Goal: Communication & Community: Answer question/provide support

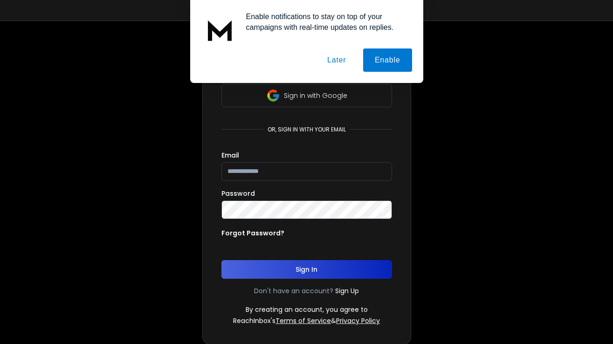
click at [282, 167] on input "email" at bounding box center [307, 171] width 171 height 19
paste input "**********"
type input "**********"
click at [337, 59] on button "Later" at bounding box center [337, 60] width 42 height 23
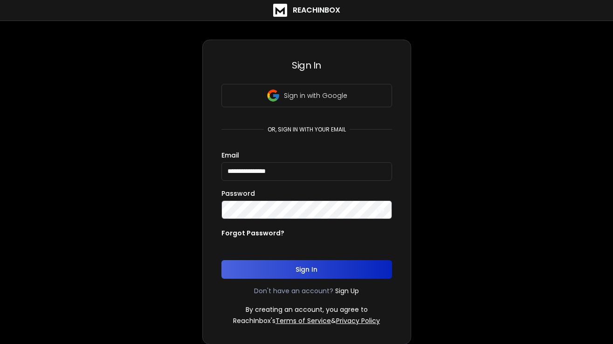
click at [316, 265] on button "Sign In" at bounding box center [307, 269] width 171 height 19
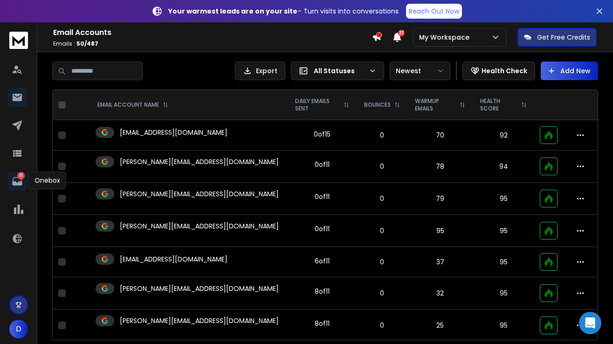
click at [16, 175] on link "31" at bounding box center [17, 181] width 19 height 19
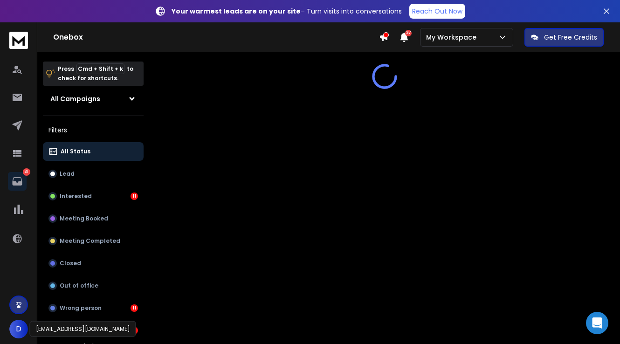
click at [21, 330] on span "D" at bounding box center [18, 329] width 19 height 19
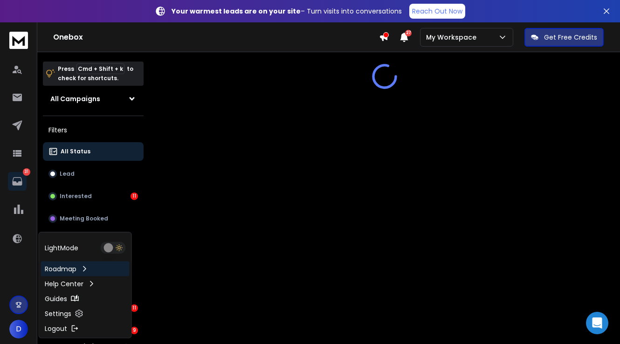
click at [114, 248] on button "button" at bounding box center [113, 248] width 25 height 12
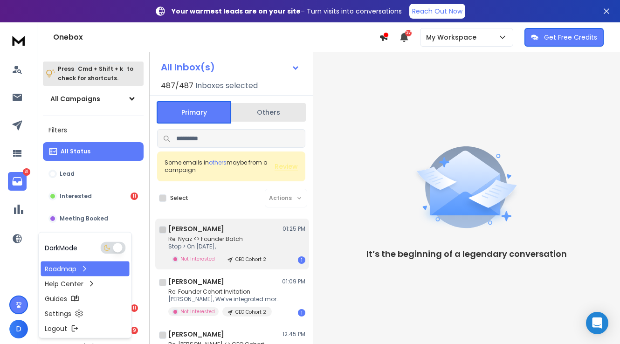
click at [243, 239] on p "Re: Nyaz <> Founder Batch" at bounding box center [220, 239] width 104 height 7
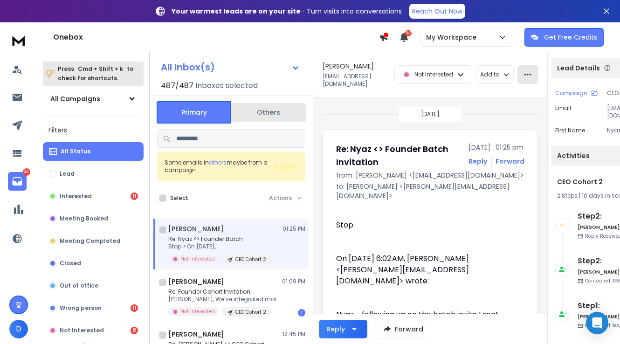
click at [532, 70] on icon "button" at bounding box center [528, 74] width 8 height 8
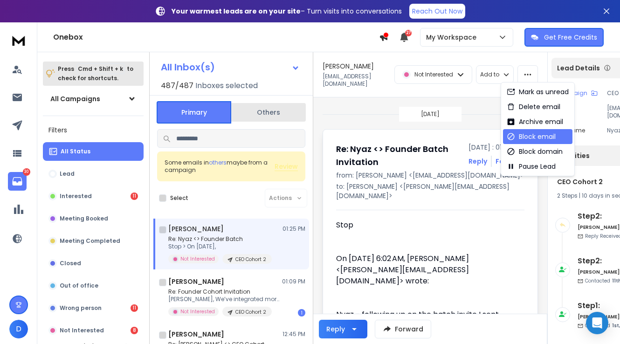
click at [533, 132] on div "Block email" at bounding box center [531, 136] width 49 height 9
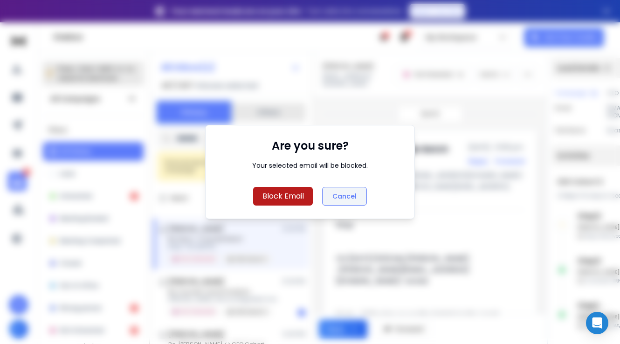
click at [288, 195] on button "Block Email" at bounding box center [283, 196] width 60 height 19
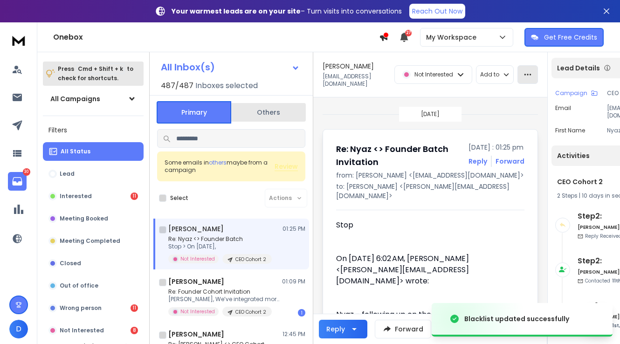
click at [532, 70] on icon "button" at bounding box center [528, 74] width 8 height 8
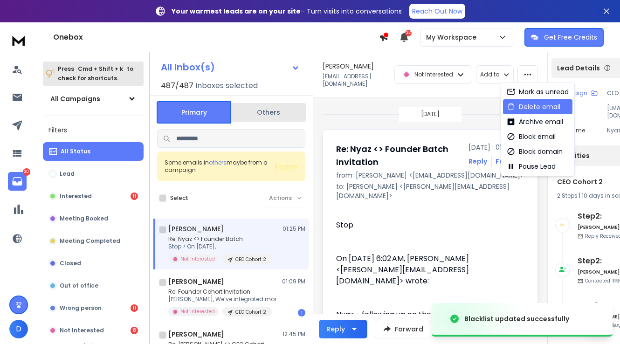
drag, startPoint x: 542, startPoint y: 107, endPoint x: 527, endPoint y: 111, distance: 15.4
click at [542, 107] on div "Delete email" at bounding box center [534, 106] width 54 height 9
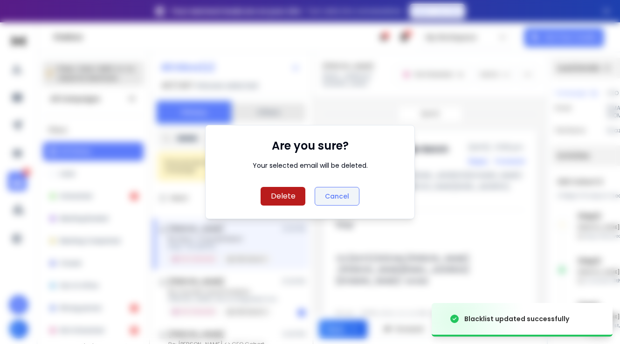
click at [273, 198] on button "Delete" at bounding box center [283, 196] width 45 height 19
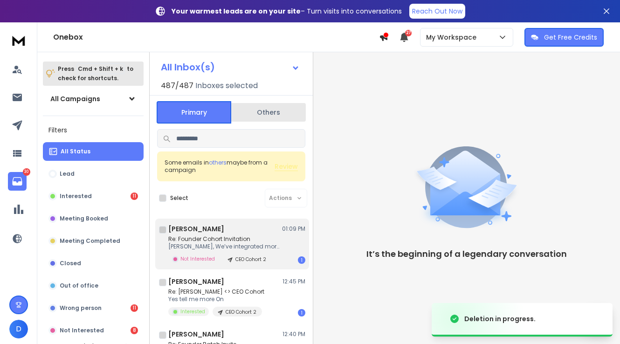
click at [250, 237] on p "Re: Founder Cohort Invitation" at bounding box center [224, 239] width 112 height 7
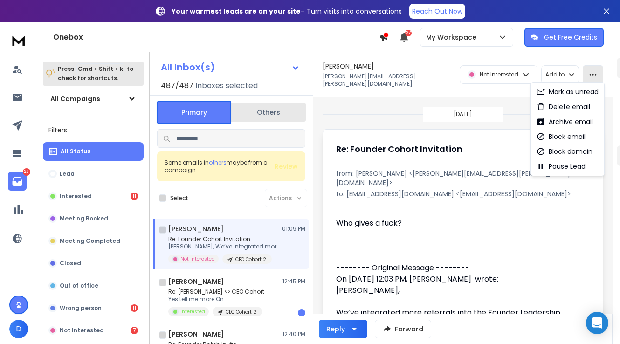
click at [596, 70] on icon "button" at bounding box center [593, 74] width 8 height 8
click at [565, 135] on div "Block email" at bounding box center [561, 136] width 49 height 9
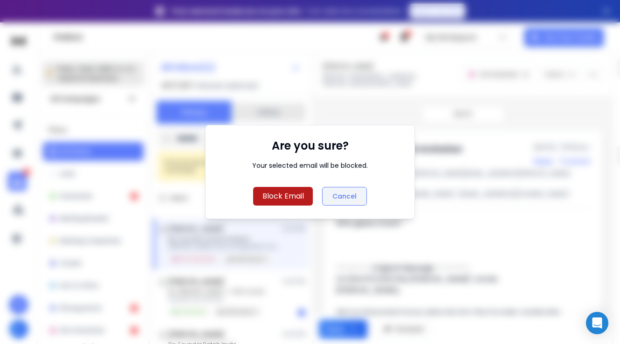
click at [292, 196] on button "Block Email" at bounding box center [283, 196] width 60 height 19
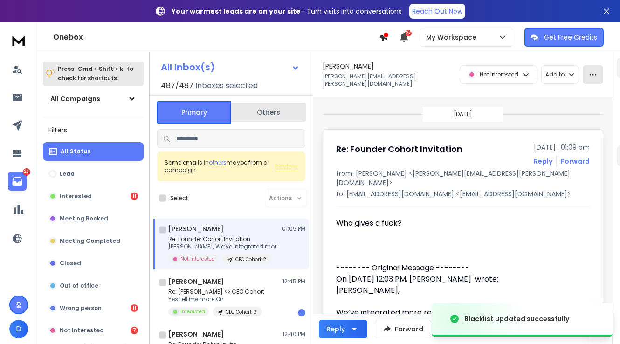
click at [592, 65] on button "button" at bounding box center [593, 74] width 21 height 19
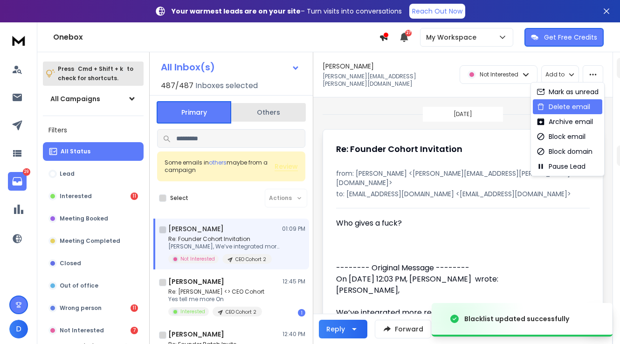
click at [581, 107] on div "Delete email" at bounding box center [564, 106] width 54 height 9
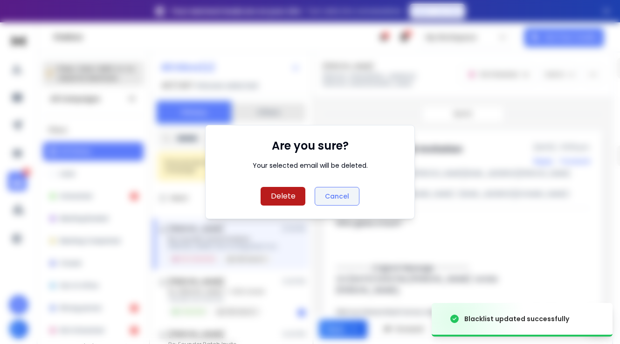
click at [279, 196] on button "Delete" at bounding box center [283, 196] width 45 height 19
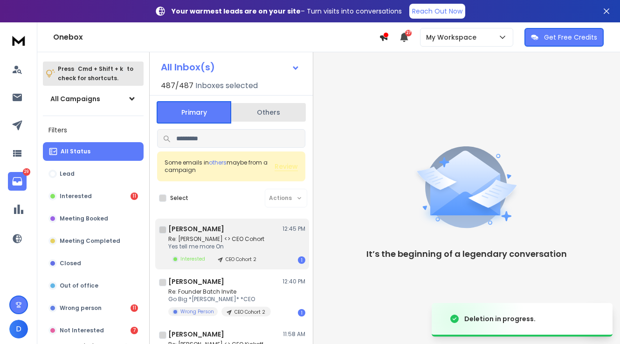
click at [283, 232] on p "12:45 PM" at bounding box center [294, 228] width 23 height 7
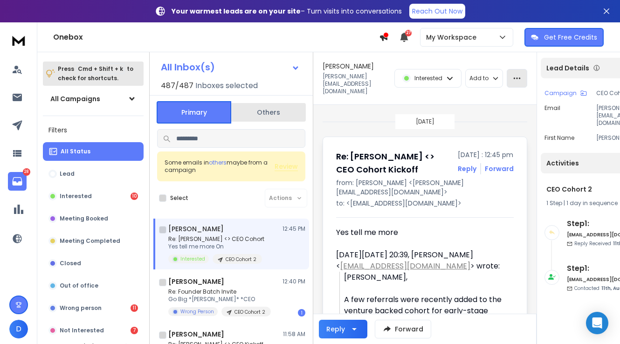
click at [528, 73] on button "button" at bounding box center [517, 78] width 21 height 19
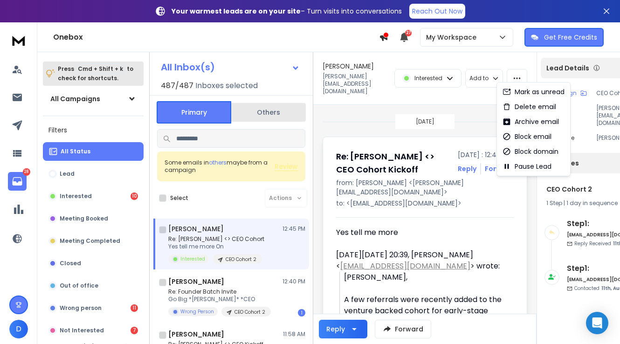
click at [549, 97] on div "Mark as unread" at bounding box center [534, 91] width 70 height 15
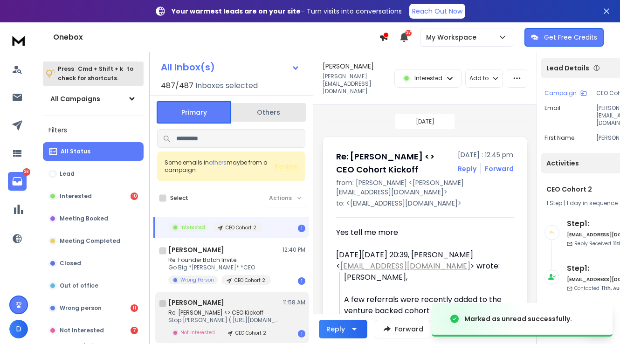
scroll to position [64, 0]
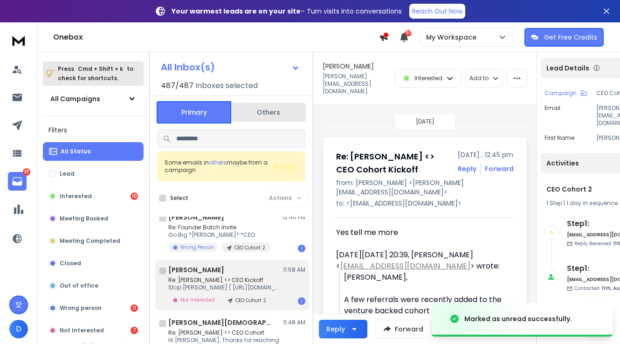
click at [282, 286] on div "Re: Wesley <> CEO Kickoff Stop Wesley Tian ( https://www.linkedin.com/in/wesley…" at bounding box center [236, 291] width 137 height 28
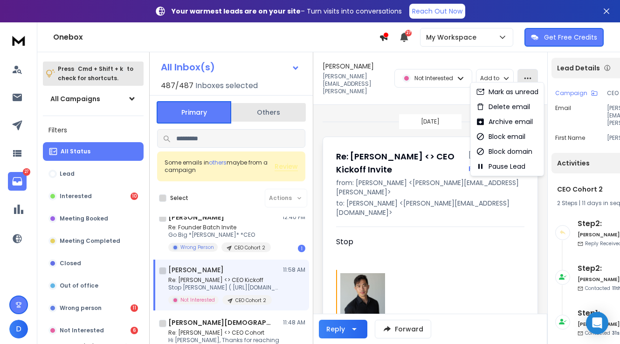
click at [529, 73] on button "button" at bounding box center [528, 78] width 21 height 19
click at [513, 132] on div "Block email" at bounding box center [508, 136] width 70 height 15
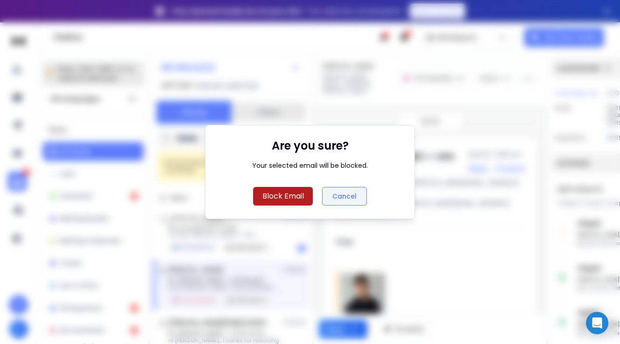
click at [287, 202] on button "Block Email" at bounding box center [283, 196] width 60 height 19
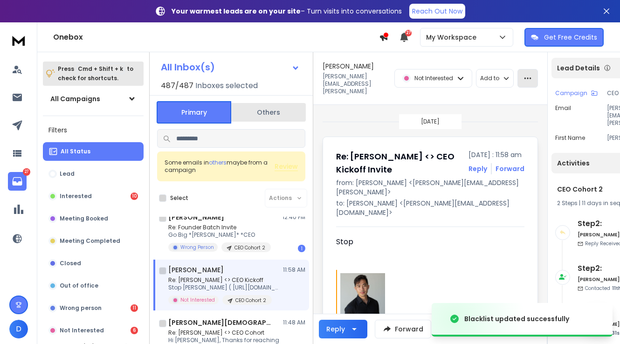
click at [530, 70] on button "button" at bounding box center [528, 78] width 21 height 19
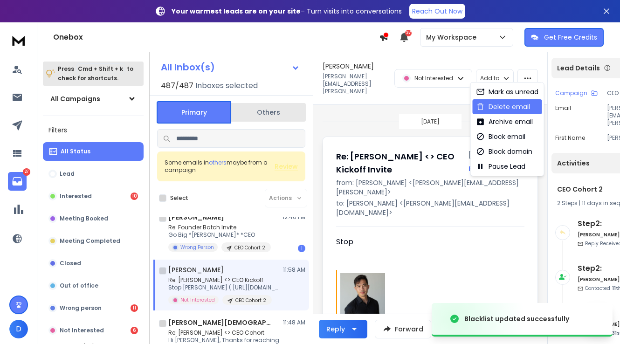
click at [522, 102] on div "Delete email" at bounding box center [508, 106] width 70 height 15
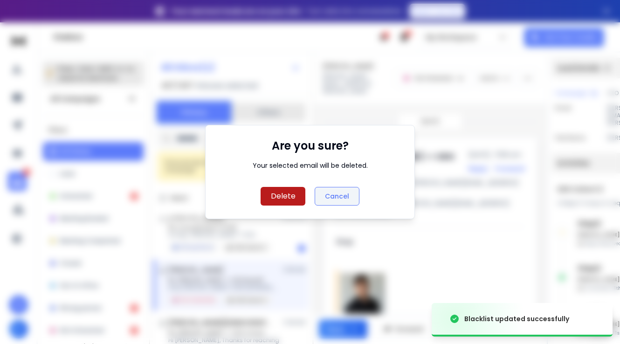
click at [280, 189] on button "Delete" at bounding box center [283, 196] width 45 height 19
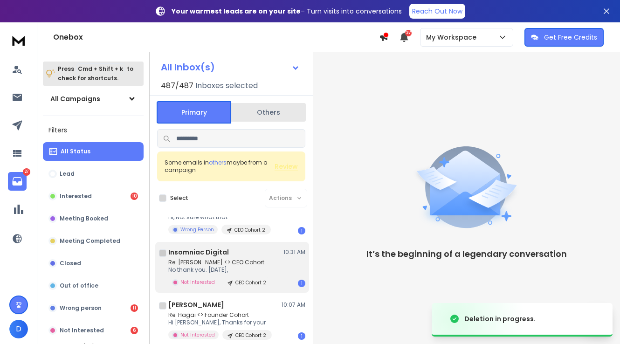
scroll to position [247, 0]
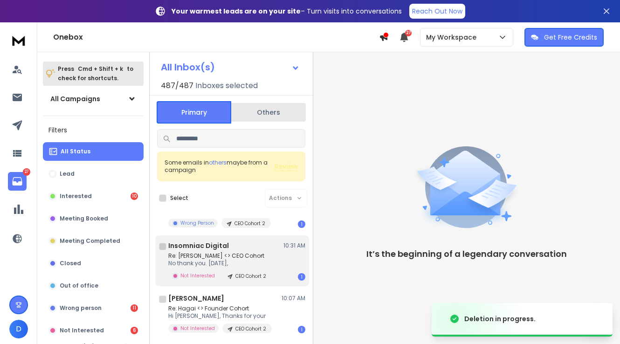
click at [279, 274] on div "Re: Carolyn <> CEO Cohort No thank you. On Mon, Not Interested CEO Cohort 2 1" at bounding box center [236, 266] width 137 height 28
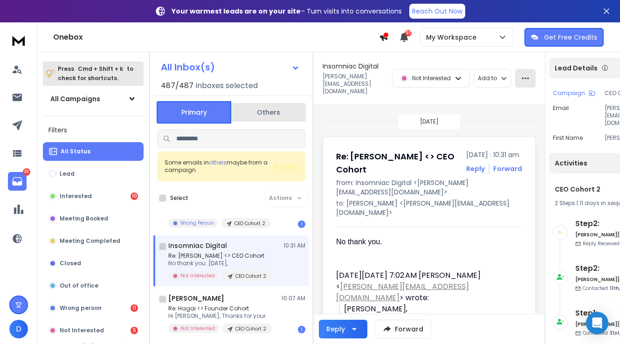
click at [536, 76] on button "button" at bounding box center [525, 78] width 21 height 19
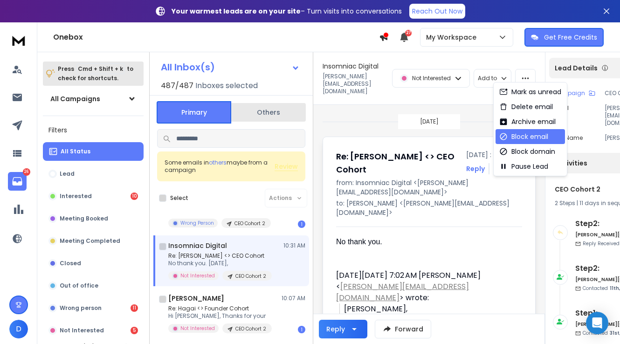
click at [532, 130] on div "Block email" at bounding box center [531, 136] width 70 height 15
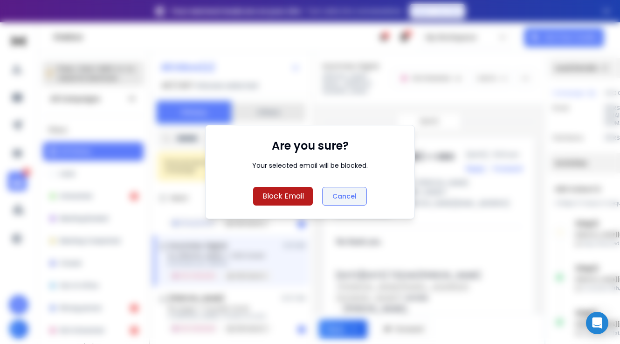
click at [296, 196] on button "Block Email" at bounding box center [283, 196] width 60 height 19
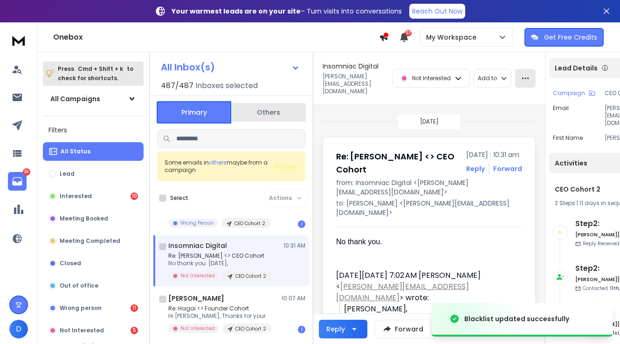
click at [536, 75] on button "button" at bounding box center [525, 78] width 21 height 19
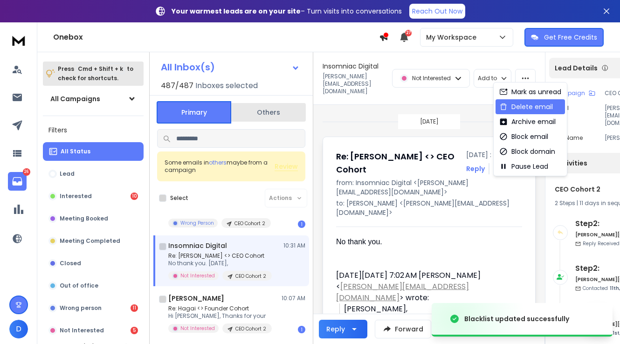
click at [526, 103] on div "Delete email" at bounding box center [527, 106] width 54 height 9
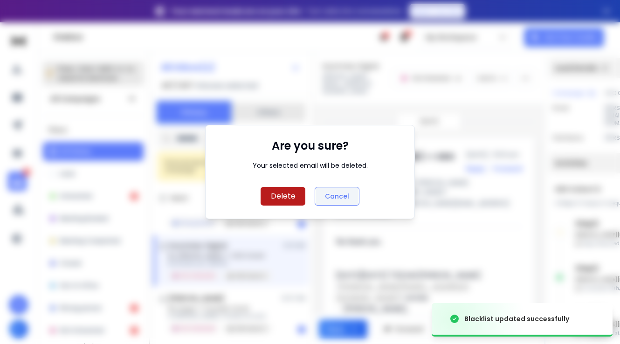
click at [297, 195] on button "Delete" at bounding box center [283, 196] width 45 height 19
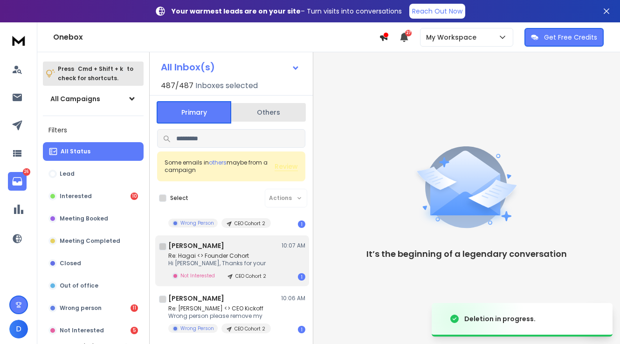
click at [224, 261] on p "Hi Jonathan, Thanks for your" at bounding box center [220, 263] width 104 height 7
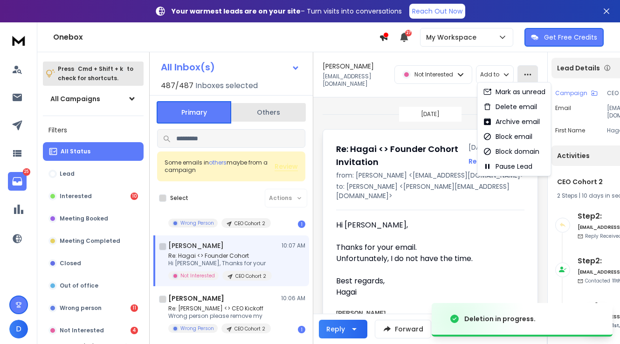
click at [532, 72] on icon "button" at bounding box center [528, 74] width 8 height 8
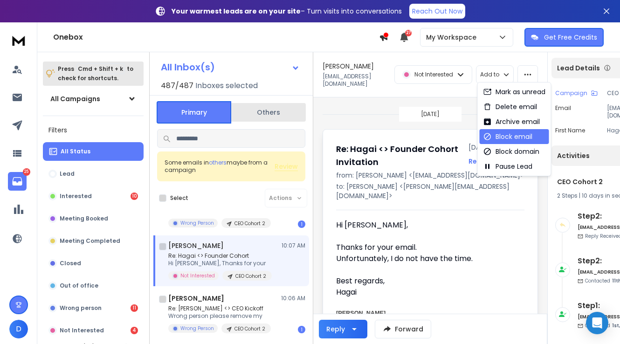
click at [528, 135] on div "Block email" at bounding box center [508, 136] width 49 height 9
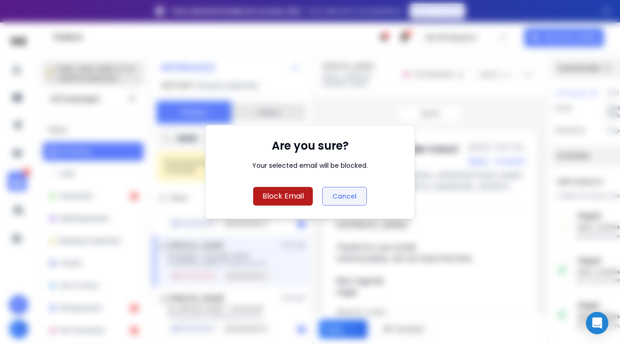
click at [296, 190] on button "Block Email" at bounding box center [283, 196] width 60 height 19
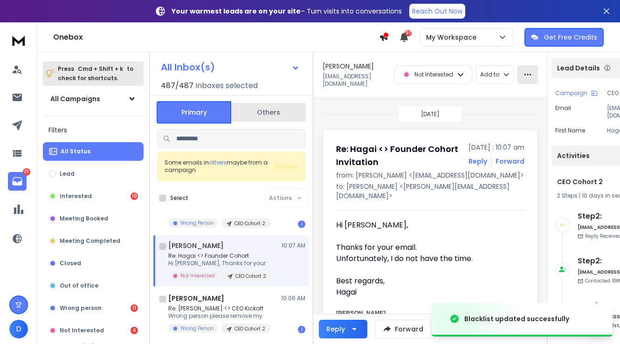
click at [538, 66] on button "button" at bounding box center [528, 74] width 21 height 19
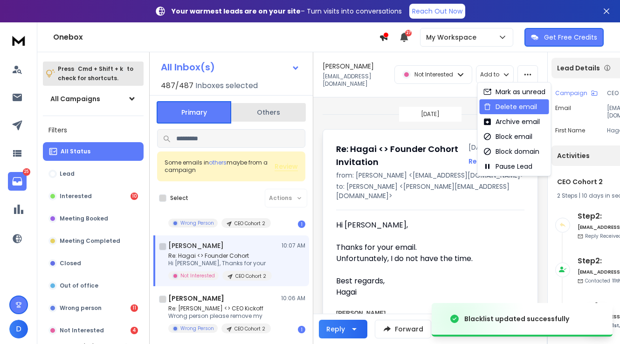
click at [522, 107] on div "Delete email" at bounding box center [511, 106] width 54 height 9
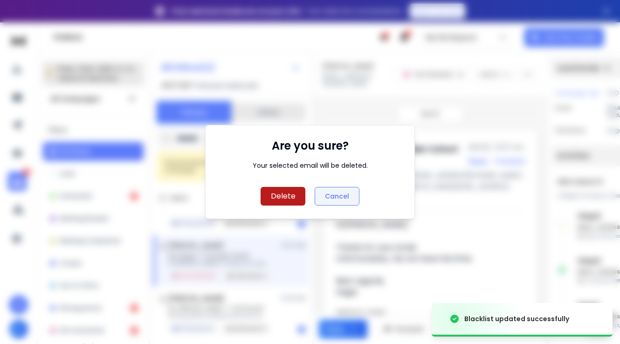
click at [288, 195] on button "Delete" at bounding box center [283, 196] width 45 height 19
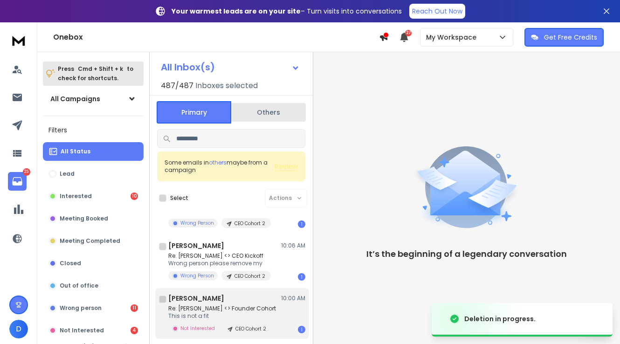
click at [258, 297] on div "Ali Partovi 10:00 AM" at bounding box center [236, 298] width 137 height 9
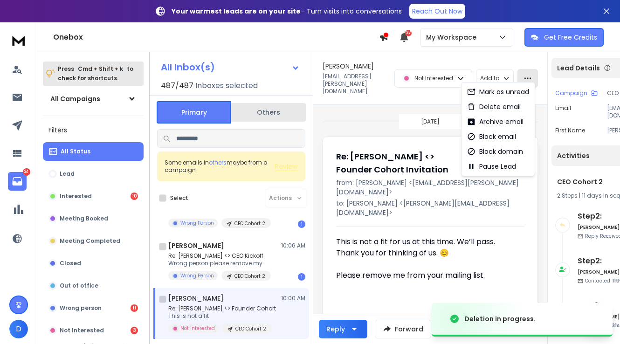
click at [528, 74] on icon "button" at bounding box center [528, 78] width 8 height 8
click at [513, 132] on div "Block email" at bounding box center [491, 136] width 49 height 9
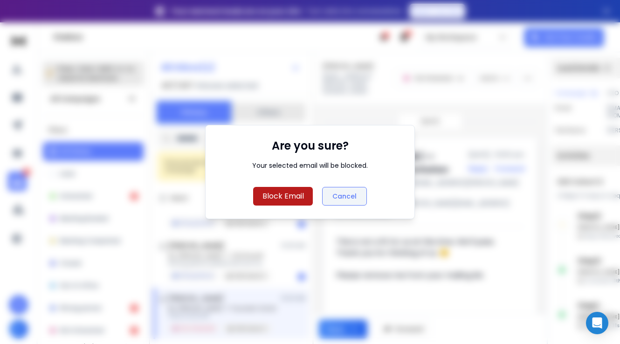
click at [294, 206] on button "Block Email" at bounding box center [283, 196] width 60 height 19
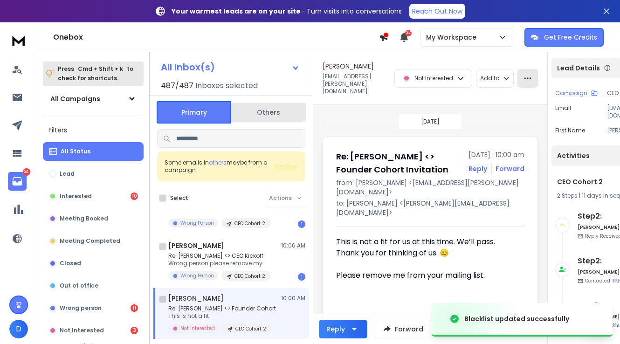
click at [526, 77] on icon "button" at bounding box center [528, 77] width 7 height 1
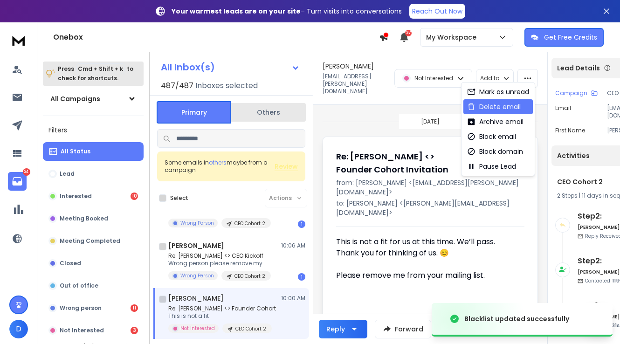
click at [495, 107] on div "Delete email" at bounding box center [494, 106] width 54 height 9
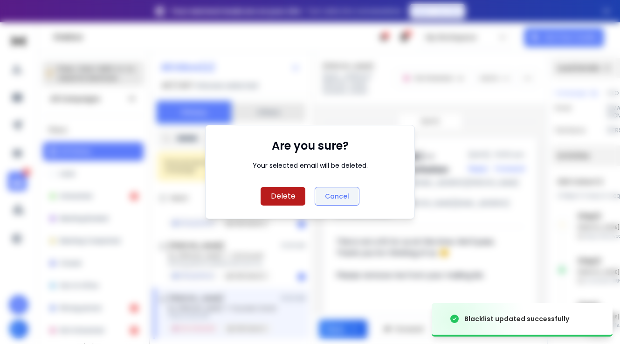
click at [292, 201] on button "Delete" at bounding box center [283, 196] width 45 height 19
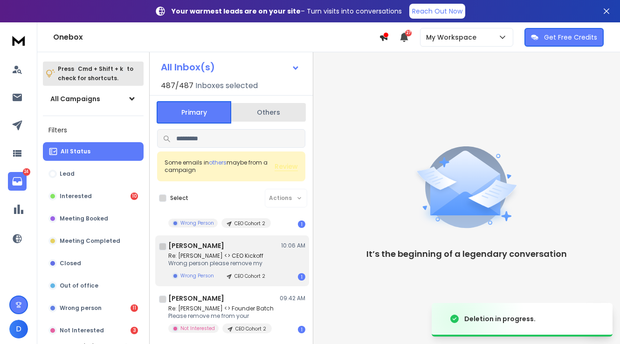
scroll to position [268, 0]
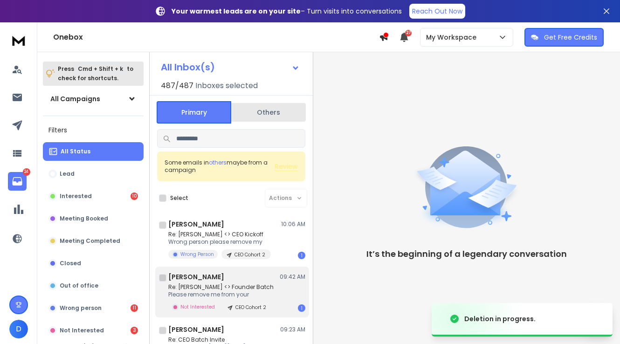
click at [263, 284] on div "Jeff Bezner 09:42 AM Re: Jeff <> Founder Batch Please remove me from your Not I…" at bounding box center [236, 292] width 137 height 40
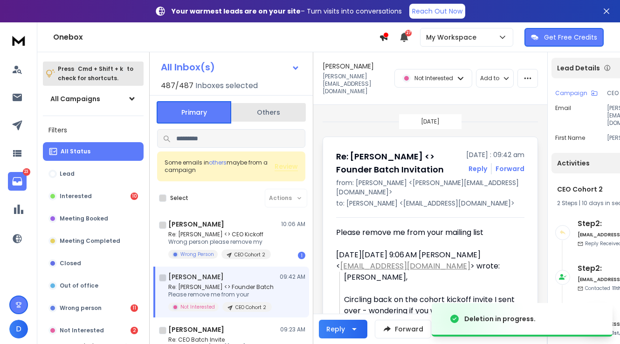
click at [514, 74] on div "Add to" at bounding box center [495, 79] width 37 height 18
click at [532, 74] on icon "button" at bounding box center [528, 78] width 8 height 8
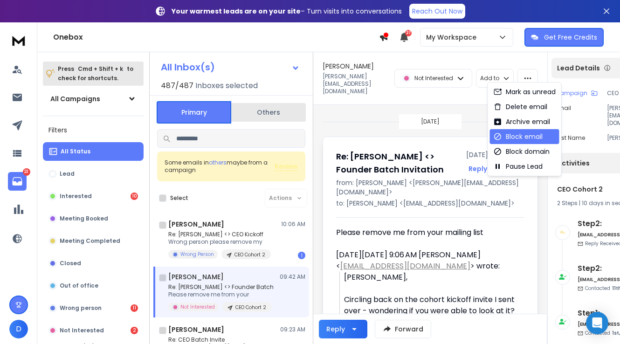
click at [516, 132] on div "Block email" at bounding box center [518, 136] width 49 height 9
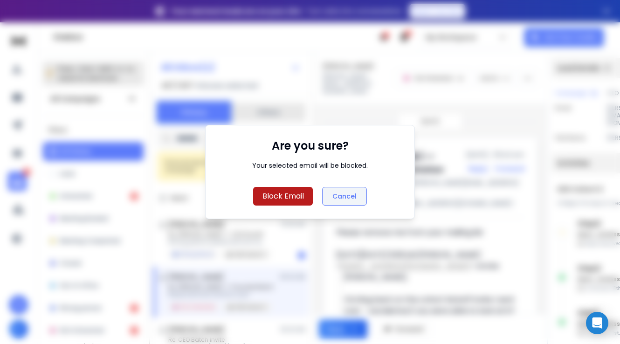
click at [268, 198] on button "Block Email" at bounding box center [283, 196] width 60 height 19
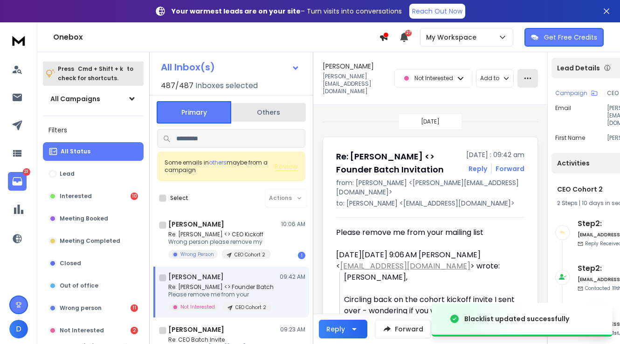
click at [532, 74] on icon "button" at bounding box center [528, 78] width 8 height 8
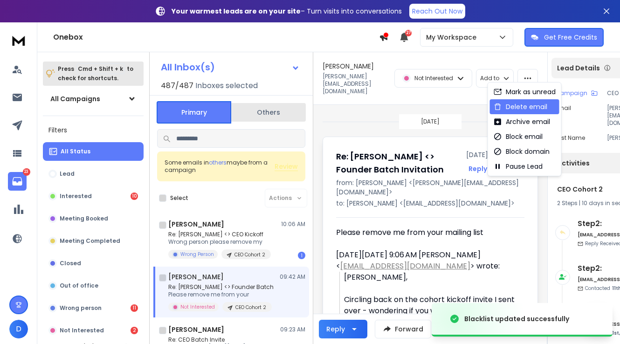
click at [520, 106] on div "Delete email" at bounding box center [521, 106] width 54 height 9
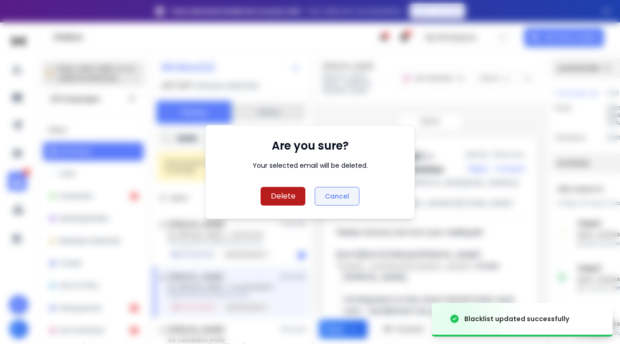
click at [279, 194] on button "Delete" at bounding box center [283, 196] width 45 height 19
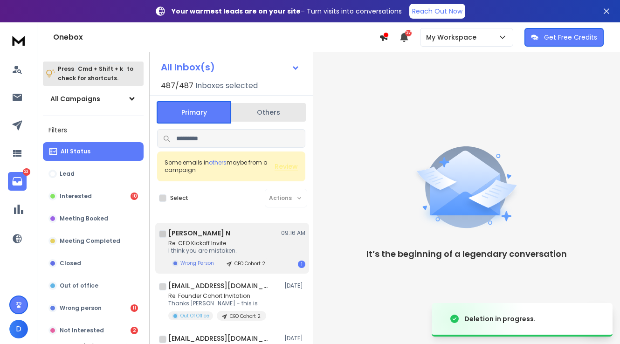
scroll to position [300, 0]
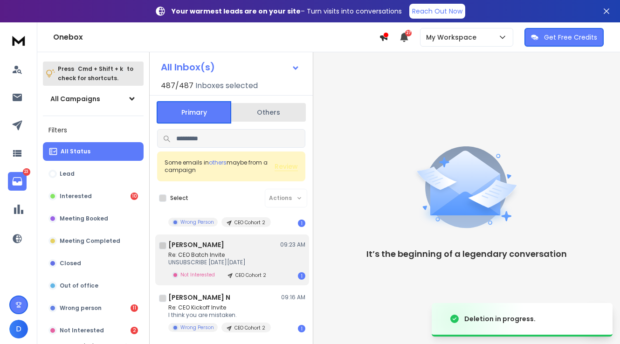
click at [286, 251] on div "Colin McLennan 09:23 AM Re: CEO Batch Invite UNSUBSCRIBE On Mon, 11 Aug Not Int…" at bounding box center [236, 260] width 137 height 40
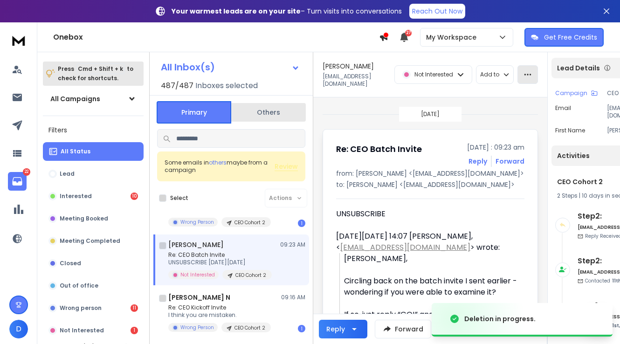
click at [532, 74] on icon "button" at bounding box center [528, 74] width 7 height 1
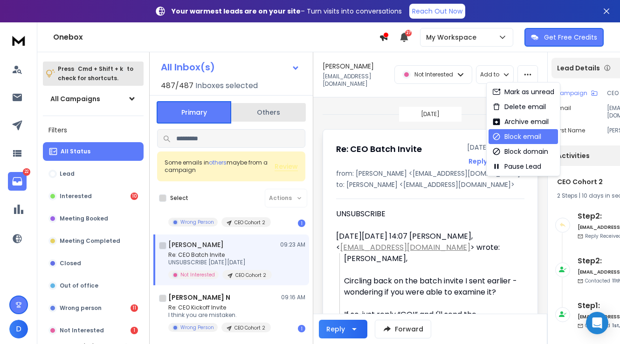
click at [517, 132] on div "Block email" at bounding box center [517, 136] width 49 height 9
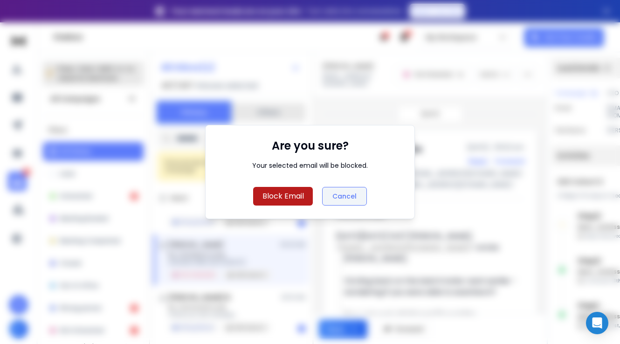
click at [290, 204] on button "Block Email" at bounding box center [283, 196] width 60 height 19
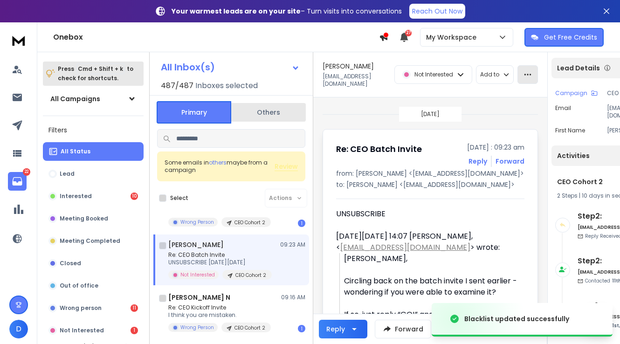
click at [532, 74] on icon "button" at bounding box center [528, 74] width 8 height 8
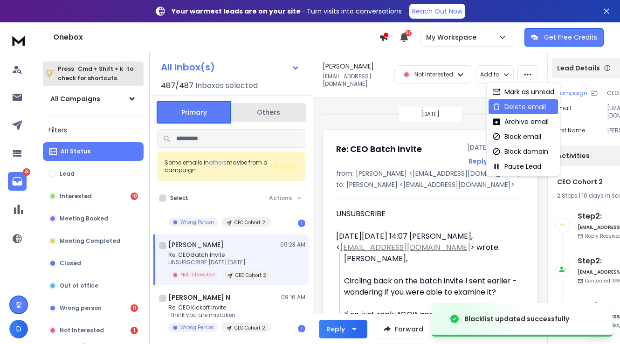
click at [527, 106] on div "Delete email" at bounding box center [520, 106] width 54 height 9
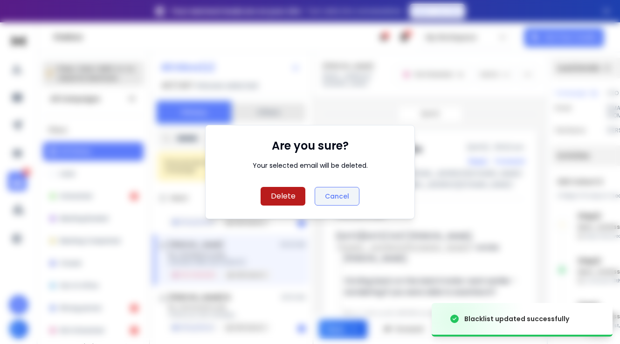
click at [294, 193] on button "Delete" at bounding box center [283, 196] width 45 height 19
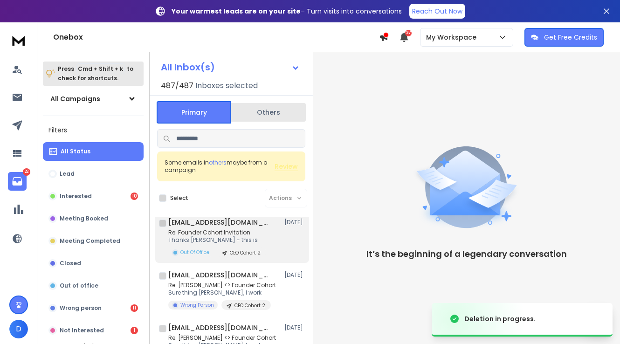
scroll to position [397, 0]
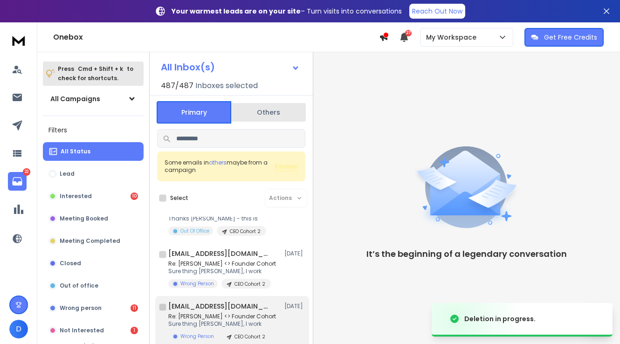
click at [254, 307] on div "ism.dubey@gmail.com 10 Aug" at bounding box center [236, 306] width 137 height 9
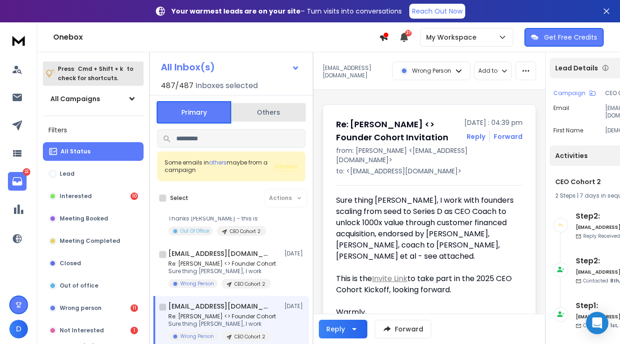
scroll to position [21, 0]
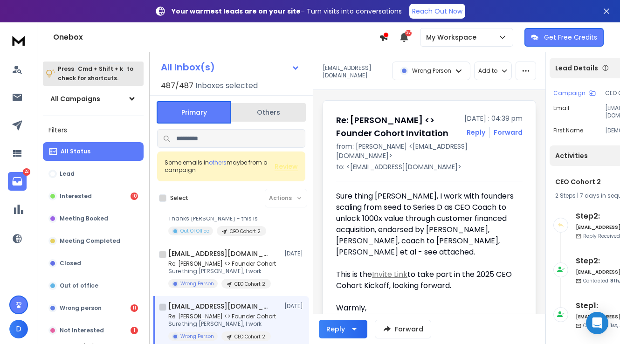
click at [396, 269] on link "Invite Link" at bounding box center [389, 274] width 35 height 11
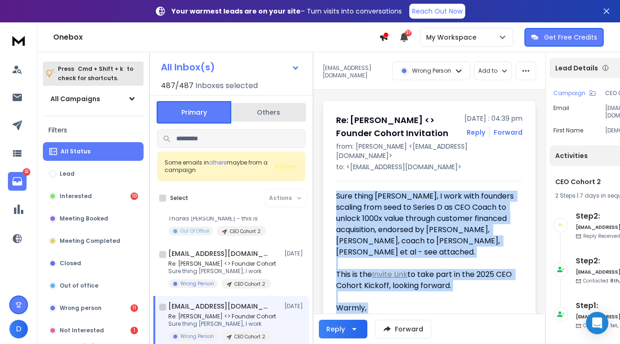
drag, startPoint x: 375, startPoint y: 297, endPoint x: 333, endPoint y: 184, distance: 120.4
copy div "Sure thing Ashu, I work with founders scaling from seed to Series D as CEO Coac…"
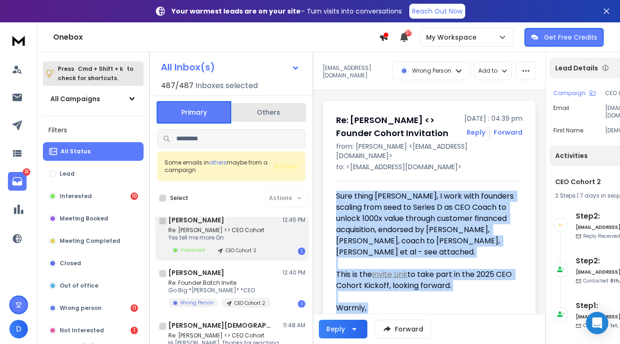
scroll to position [0, 0]
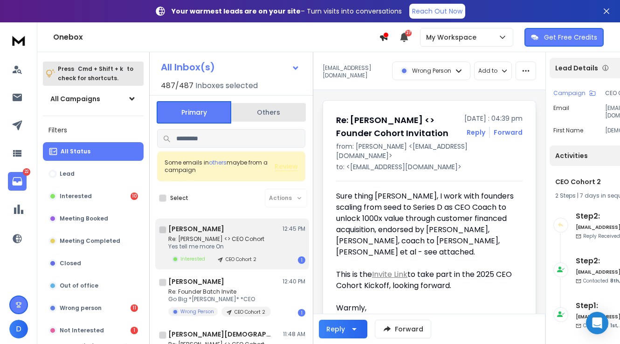
click at [279, 241] on div "Re: Thibault <> CEO Cohort Yes tell me more On Interested CEO Cohort 2 1" at bounding box center [236, 250] width 137 height 28
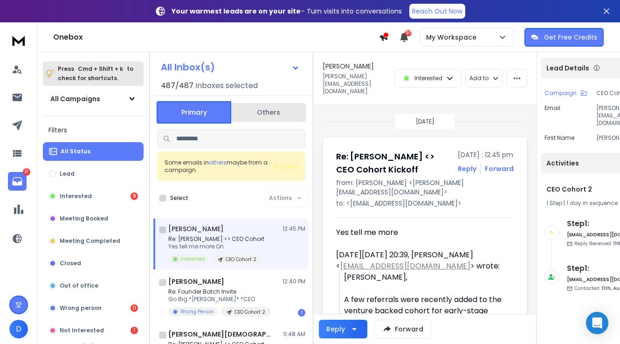
click at [328, 327] on div "Reply" at bounding box center [336, 329] width 19 height 9
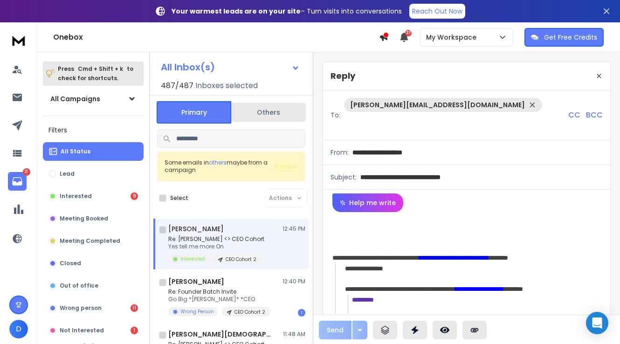
click at [343, 223] on div "**********" at bounding box center [466, 263] width 287 height 102
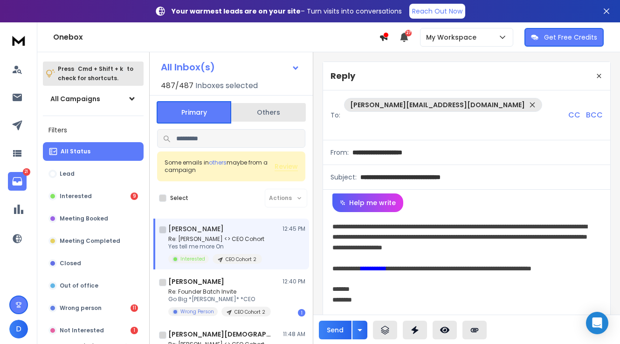
click at [372, 228] on div "**********" at bounding box center [460, 237] width 255 height 31
click at [374, 230] on div "**********" at bounding box center [460, 237] width 255 height 31
click at [375, 226] on div "**********" at bounding box center [460, 237] width 255 height 31
click at [447, 267] on div "**********" at bounding box center [460, 269] width 255 height 10
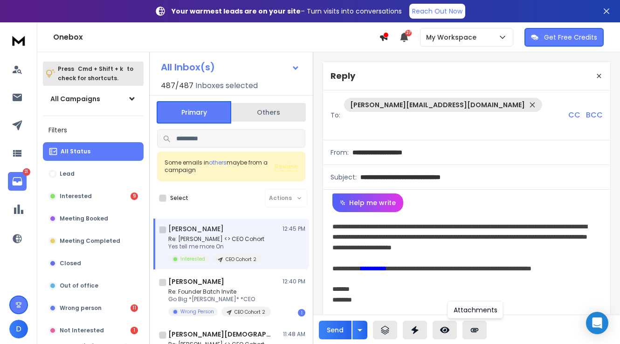
click at [470, 331] on button at bounding box center [475, 330] width 24 height 19
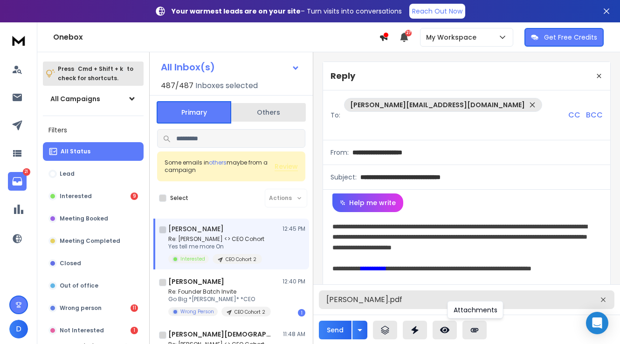
click at [339, 328] on button "Send" at bounding box center [335, 330] width 33 height 19
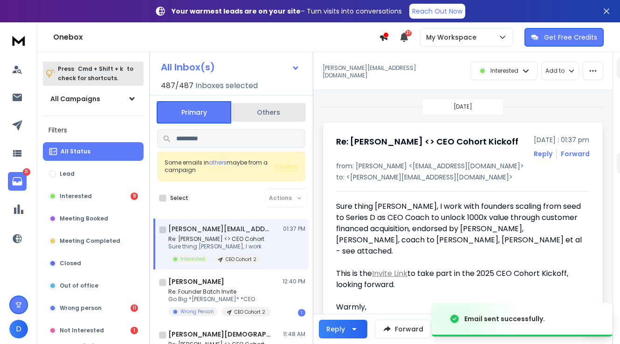
click at [394, 257] on div at bounding box center [459, 262] width 246 height 11
click at [398, 268] on link "Invite Link" at bounding box center [389, 273] width 35 height 11
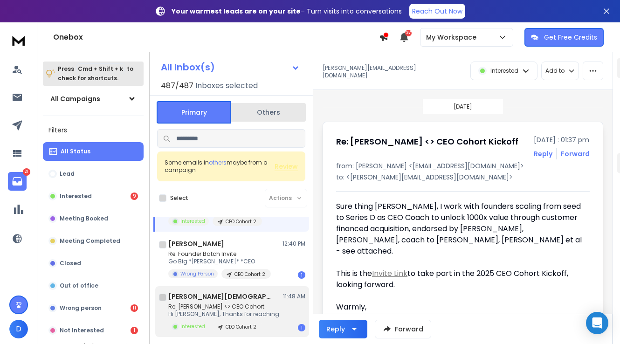
scroll to position [43, 0]
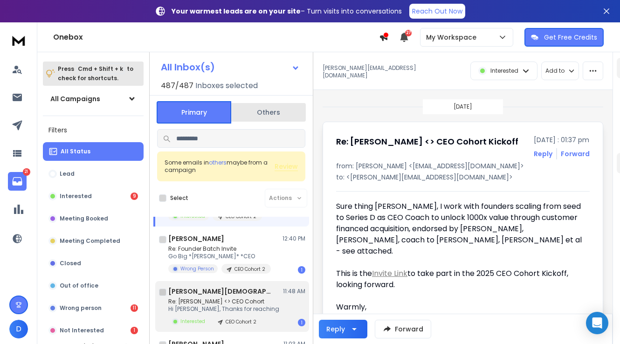
click at [280, 299] on div "Re: Aneesh <> CEO Cohort Hi Jonathan, Thanks for reaching Interested CEO Cohort…" at bounding box center [236, 312] width 137 height 28
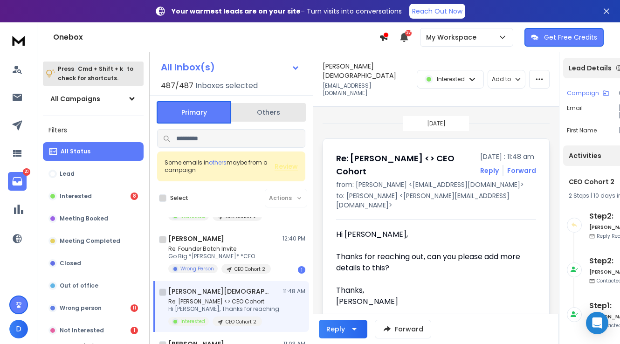
click at [332, 334] on div "Reply" at bounding box center [344, 329] width 34 height 11
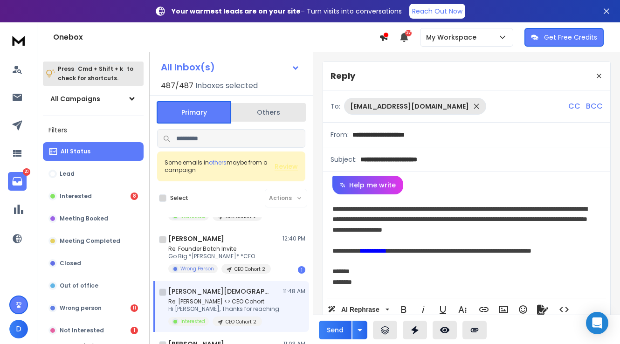
click at [374, 229] on div "**********" at bounding box center [460, 219] width 255 height 31
click at [467, 326] on button at bounding box center [475, 330] width 24 height 19
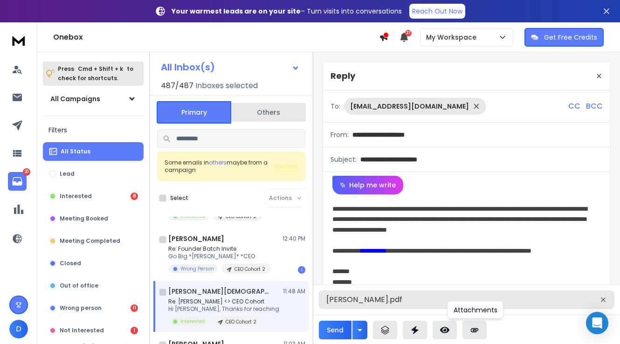
click at [338, 334] on button "Send" at bounding box center [335, 330] width 33 height 19
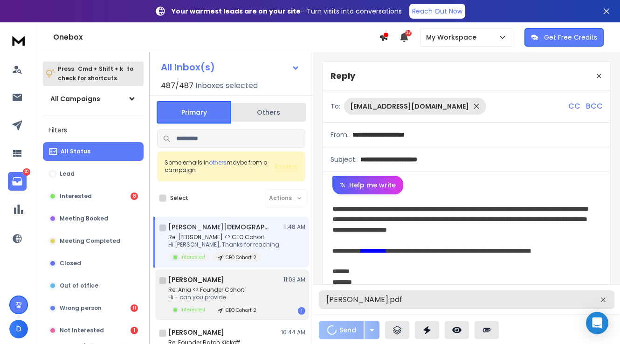
scroll to position [129, 0]
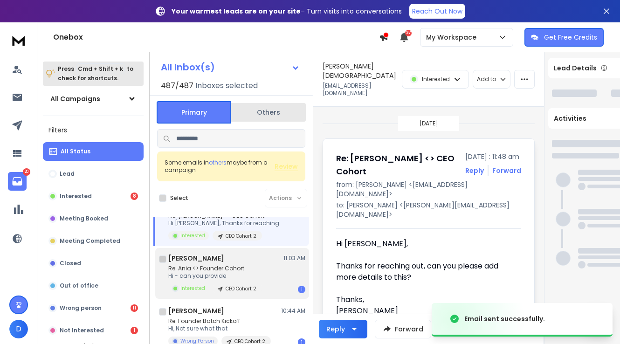
click at [295, 266] on div "Re: Ania <> Founder Cohort Hi - can you provide Interested CEO Cohort 2 1" at bounding box center [236, 279] width 137 height 28
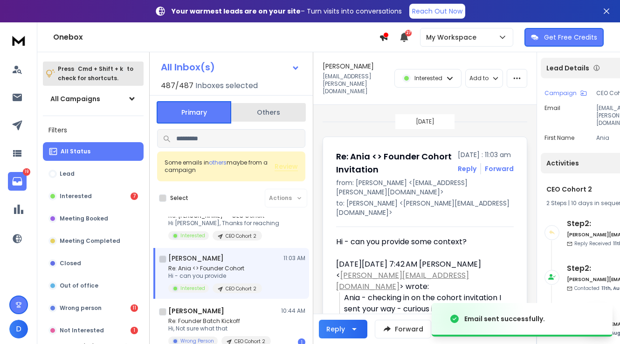
click at [334, 327] on div "Reply" at bounding box center [336, 329] width 19 height 9
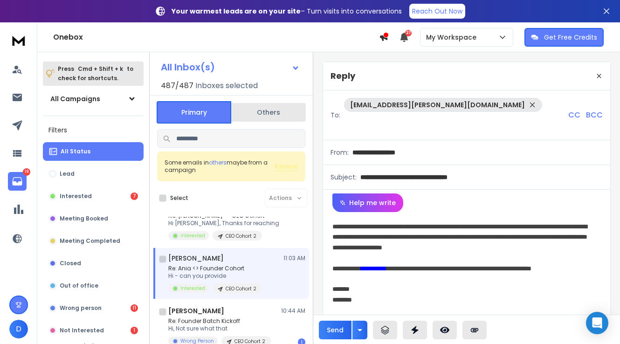
click at [374, 228] on div "**********" at bounding box center [460, 237] width 255 height 31
click at [478, 319] on div "Send" at bounding box center [466, 330] width 307 height 30
click at [477, 323] on button at bounding box center [475, 330] width 24 height 19
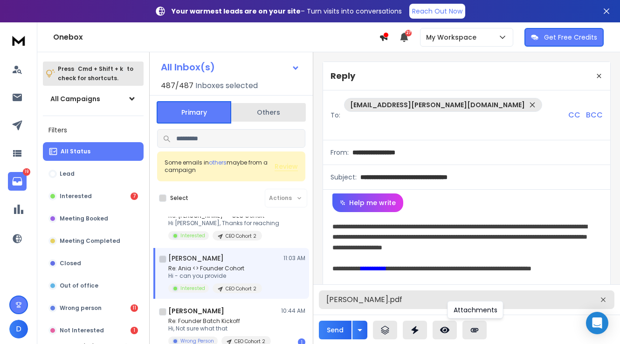
scroll to position [81, 0]
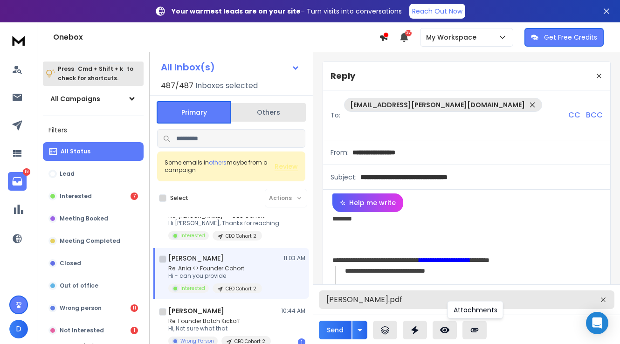
click at [381, 251] on div at bounding box center [464, 250] width 262 height 10
click at [341, 330] on button "Send" at bounding box center [335, 330] width 33 height 19
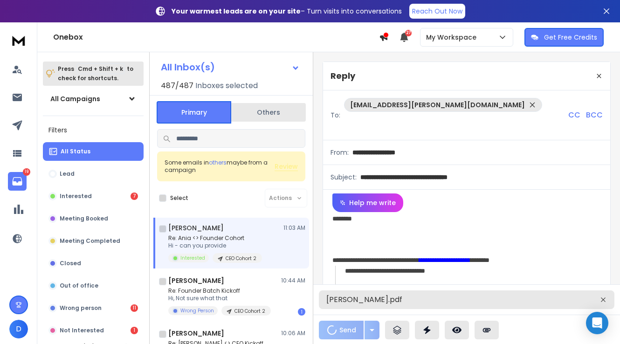
scroll to position [161, 0]
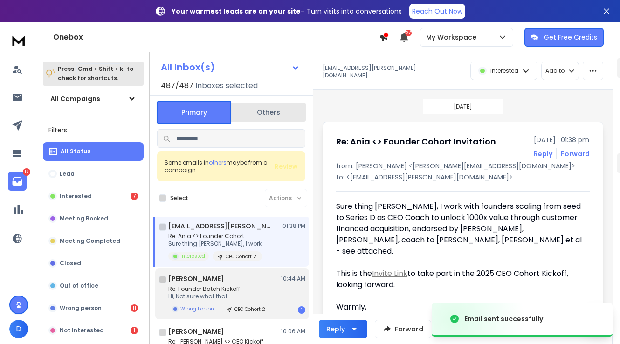
click at [281, 283] on p "10:44 AM" at bounding box center [293, 278] width 24 height 7
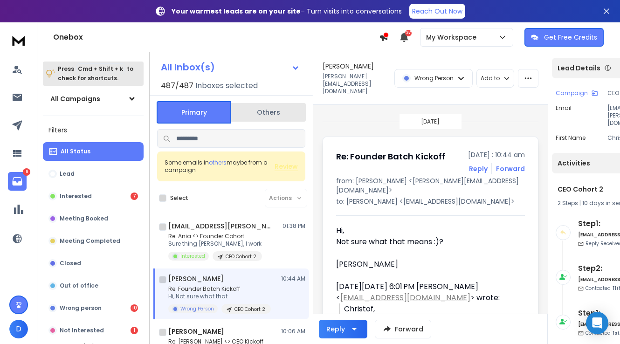
click at [335, 327] on div "Reply" at bounding box center [336, 329] width 19 height 9
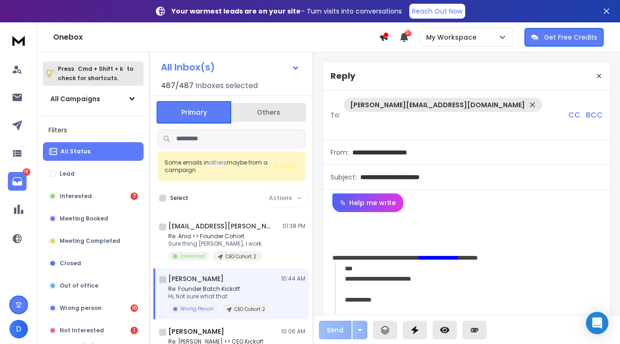
click at [355, 212] on div "**********" at bounding box center [466, 263] width 287 height 102
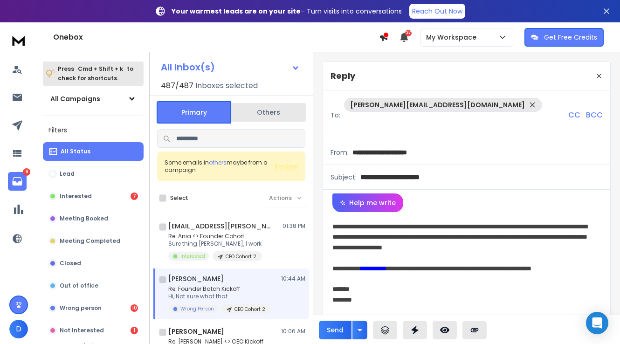
click at [374, 222] on div "**********" at bounding box center [460, 237] width 255 height 31
click at [477, 330] on icon at bounding box center [474, 330] width 9 height 9
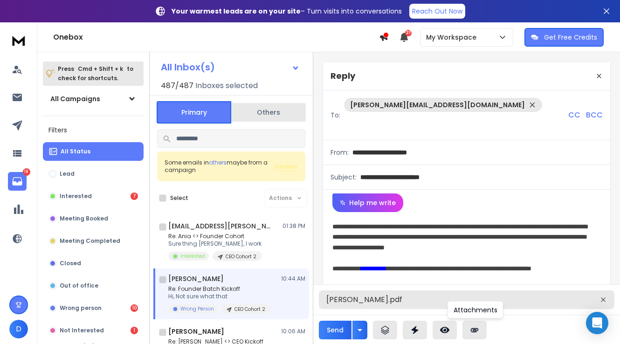
scroll to position [68, 0]
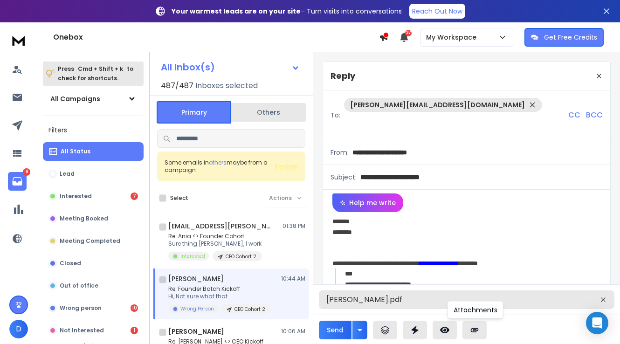
click at [337, 325] on button "Send" at bounding box center [335, 330] width 33 height 19
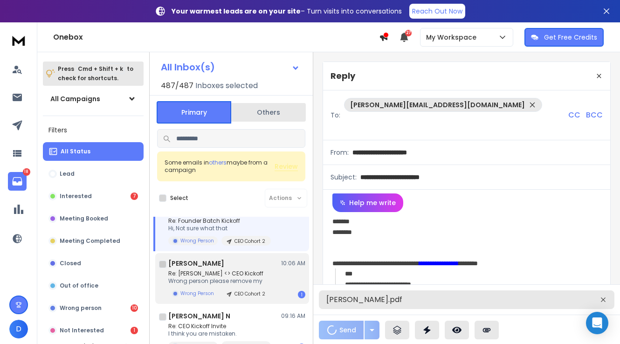
scroll to position [236, 0]
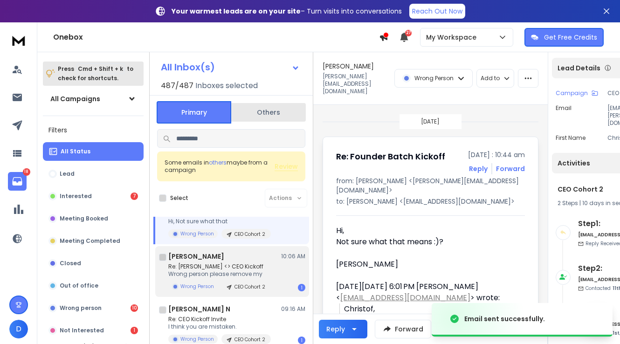
click at [261, 268] on p "Re: [PERSON_NAME] <> CEO Kickoff" at bounding box center [219, 266] width 103 height 7
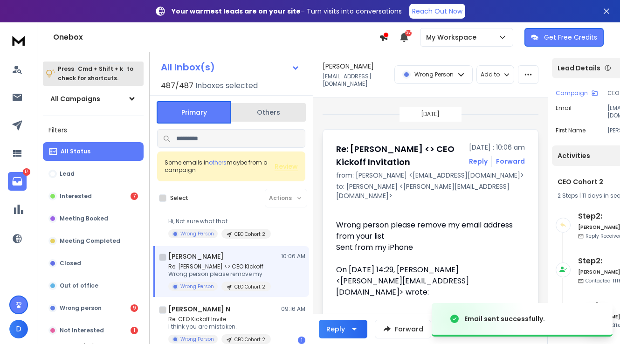
click at [514, 73] on div "Add to" at bounding box center [495, 75] width 37 height 18
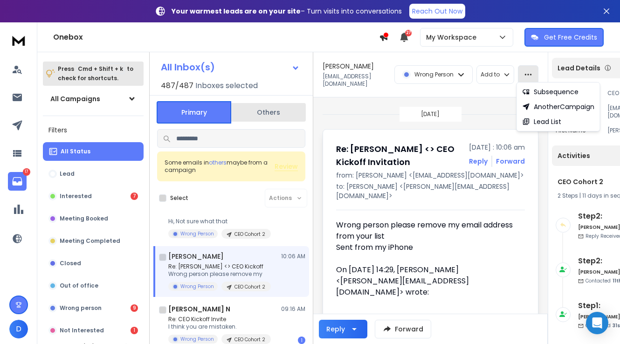
click at [539, 70] on button "button" at bounding box center [528, 74] width 21 height 19
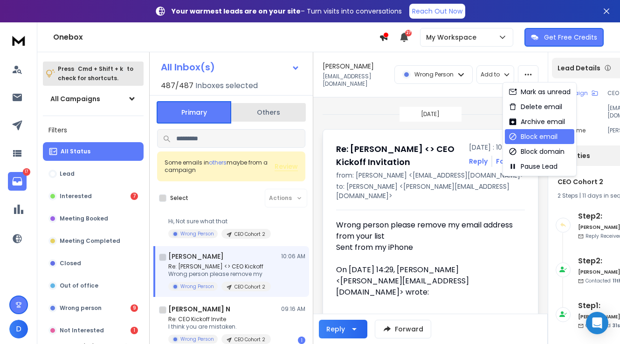
click at [544, 135] on div "Block email" at bounding box center [533, 136] width 49 height 9
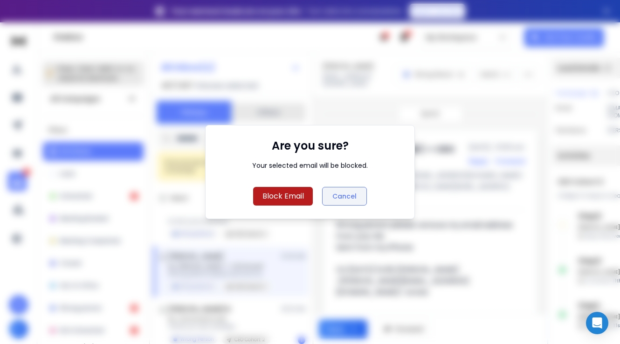
click at [304, 195] on button "Block Email" at bounding box center [283, 196] width 60 height 19
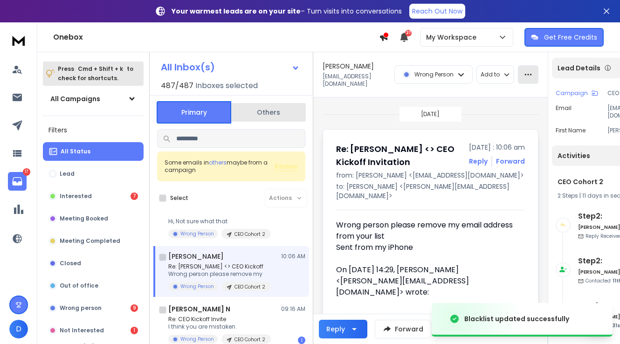
click at [533, 70] on icon "button" at bounding box center [528, 74] width 8 height 8
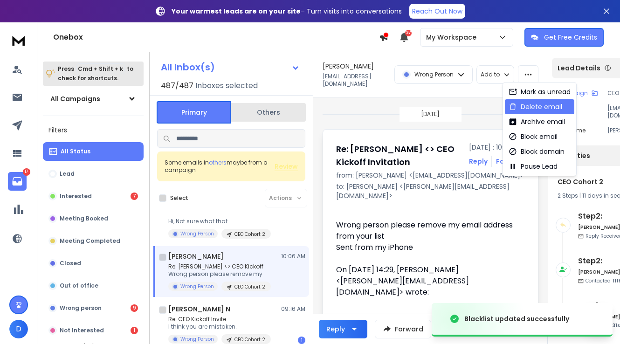
click at [546, 104] on div "Delete email" at bounding box center [536, 106] width 54 height 9
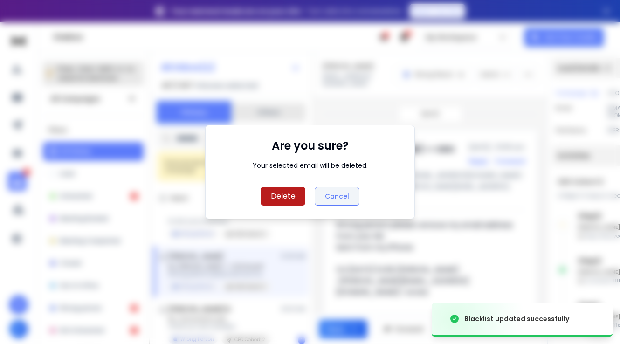
click at [280, 196] on button "Delete" at bounding box center [283, 196] width 45 height 19
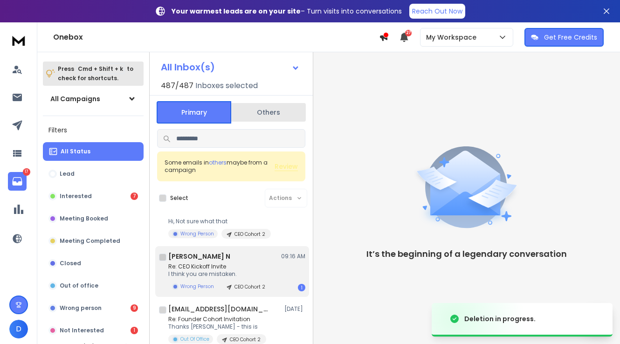
scroll to position [290, 0]
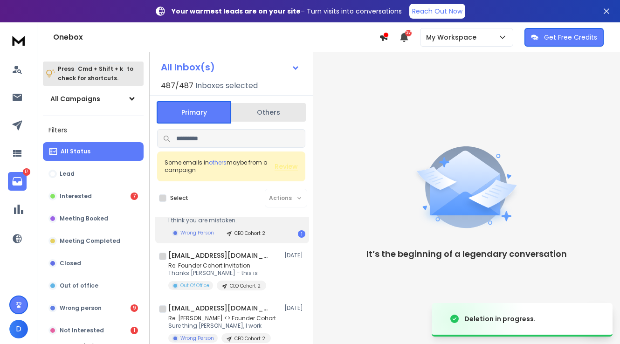
click at [285, 225] on div "Re: CEO Kickoff Invite I think you are mistaken. Wrong Person CEO Cohort 2 1" at bounding box center [236, 223] width 137 height 28
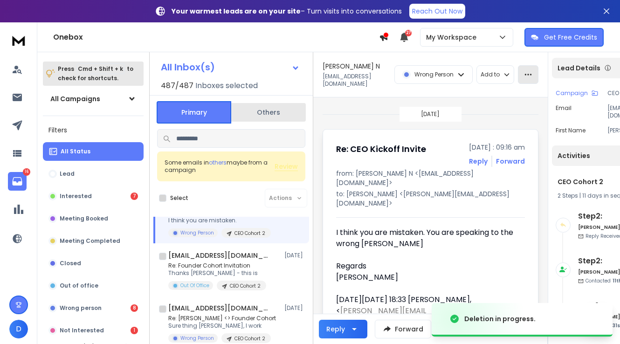
click at [533, 72] on icon "button" at bounding box center [528, 74] width 8 height 8
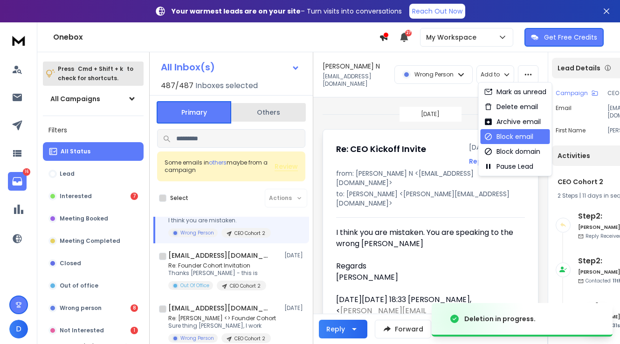
click at [515, 133] on div "Block email" at bounding box center [509, 136] width 49 height 9
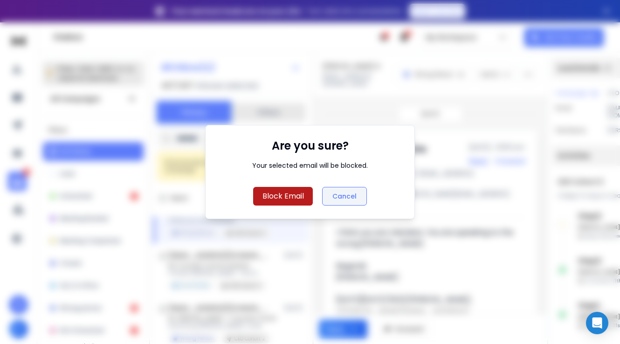
click at [287, 196] on button "Block Email" at bounding box center [283, 196] width 60 height 19
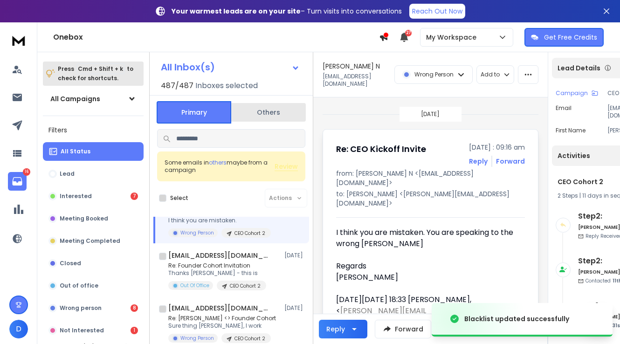
click at [533, 74] on icon "button" at bounding box center [528, 74] width 8 height 8
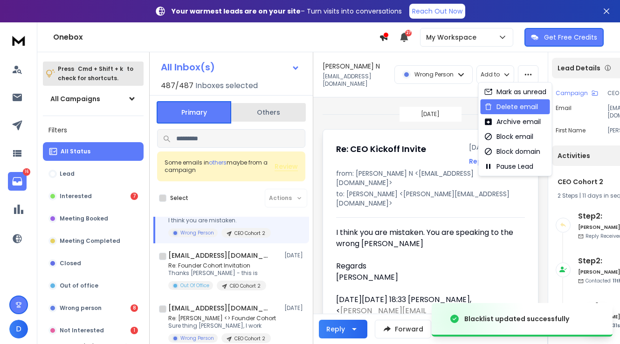
click at [516, 110] on div "Delete email" at bounding box center [512, 106] width 54 height 9
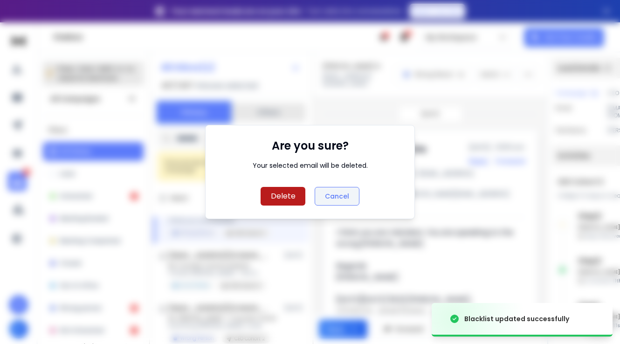
click at [278, 196] on button "Delete" at bounding box center [283, 196] width 45 height 19
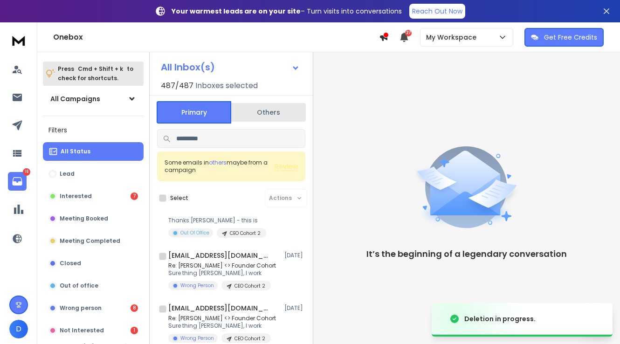
scroll to position [0, 0]
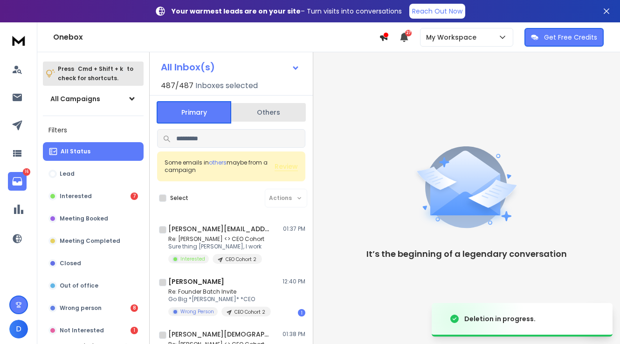
click at [277, 112] on button "Others" at bounding box center [268, 112] width 75 height 21
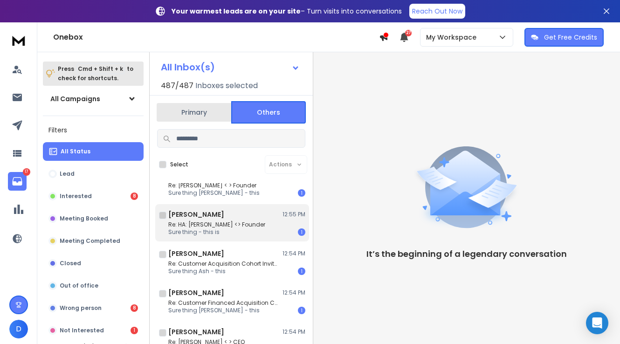
scroll to position [772, 0]
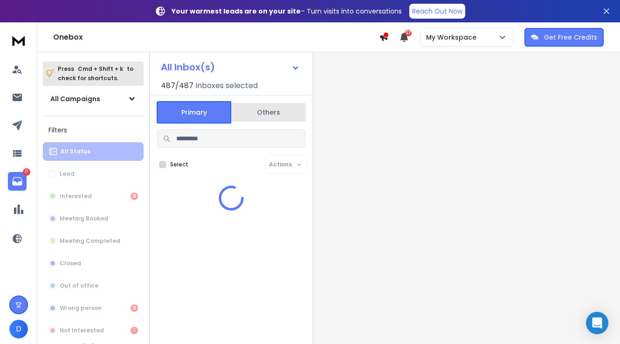
click at [210, 111] on button "Primary" at bounding box center [194, 112] width 75 height 22
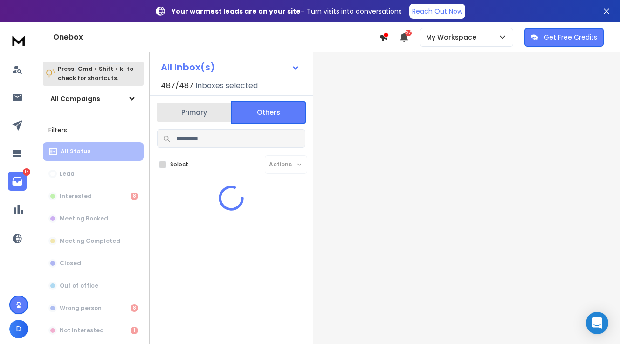
click at [257, 104] on button "Others" at bounding box center [268, 112] width 75 height 22
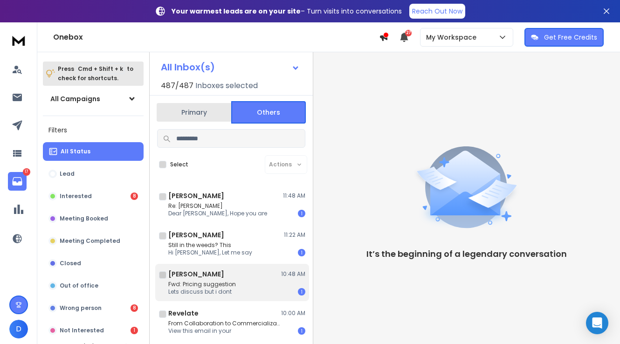
scroll to position [805, 0]
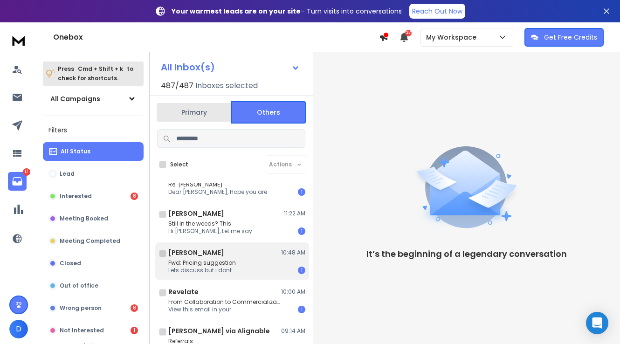
click at [285, 254] on p "10:48 AM" at bounding box center [293, 252] width 24 height 7
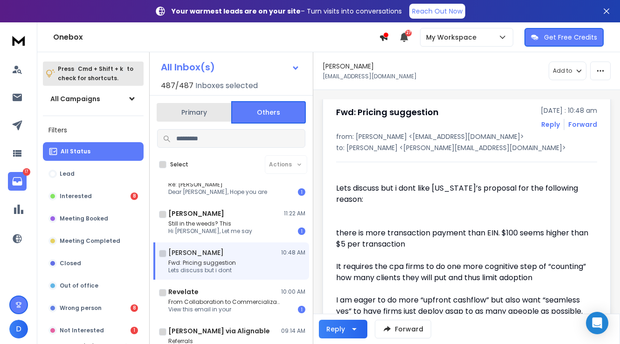
scroll to position [0, 0]
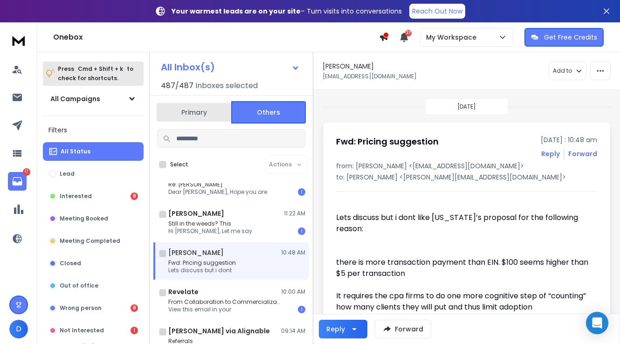
click at [571, 153] on div "Forward" at bounding box center [583, 153] width 29 height 9
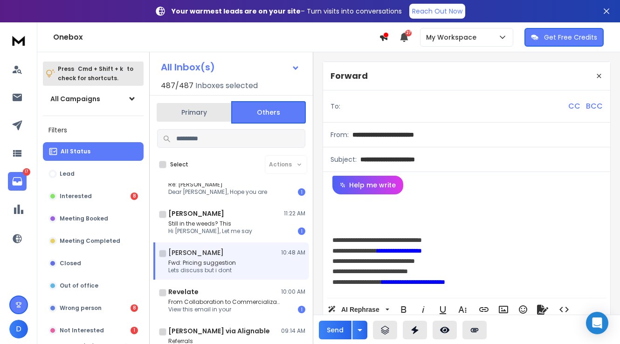
click at [378, 114] on input at bounding box center [376, 106] width 65 height 17
paste input "**********"
type input "**********"
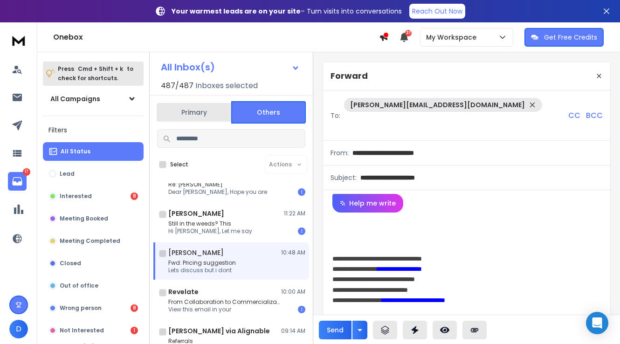
click at [338, 331] on button "Send" at bounding box center [335, 330] width 33 height 19
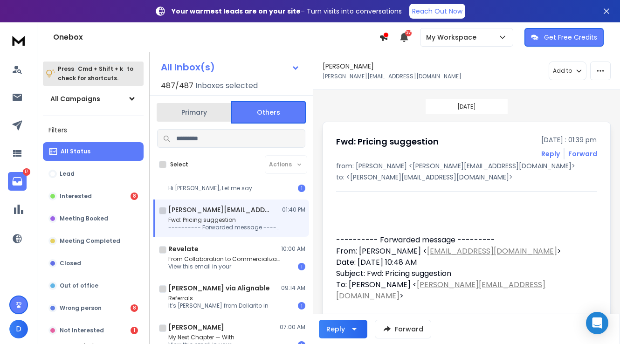
scroll to position [901, 0]
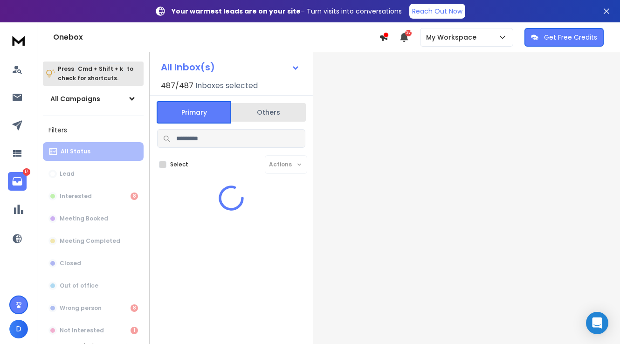
click at [197, 113] on button "Primary" at bounding box center [194, 112] width 75 height 22
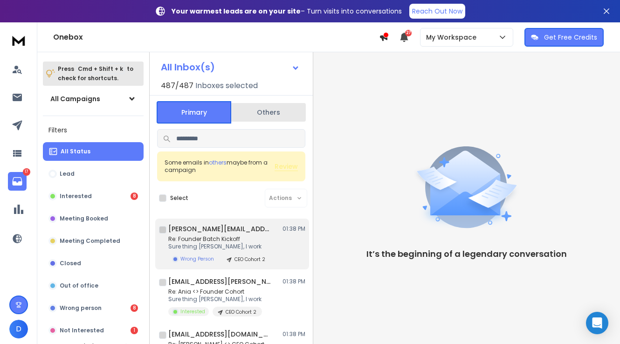
click at [244, 223] on div "chris@prinzip.com 01:38 PM Re: Founder Batch Kickoff Sure thing Chris, I work W…" at bounding box center [232, 244] width 154 height 51
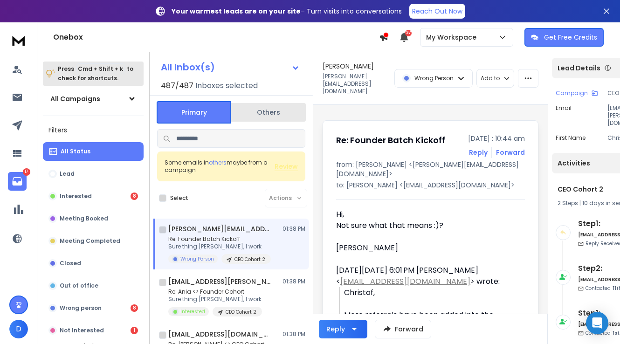
scroll to position [21, 0]
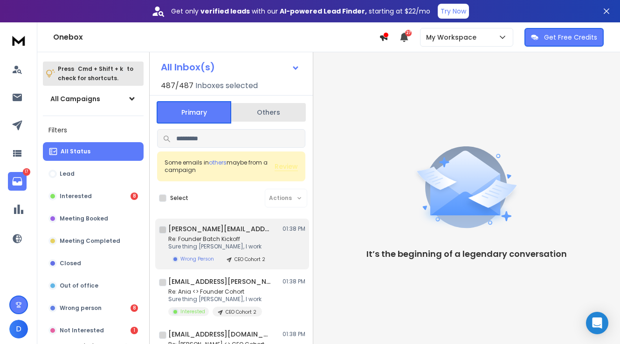
click at [218, 233] on h1 "[PERSON_NAME][EMAIL_ADDRESS][DOMAIN_NAME]" at bounding box center [219, 228] width 103 height 9
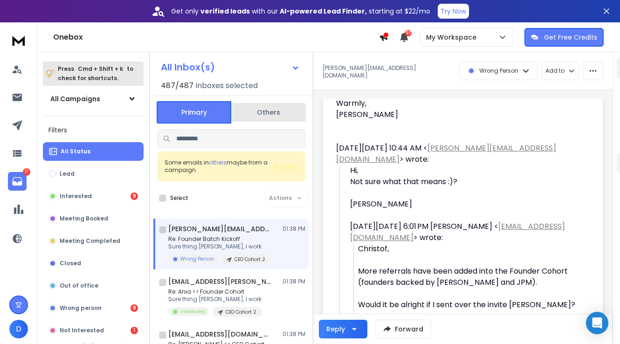
scroll to position [386, 0]
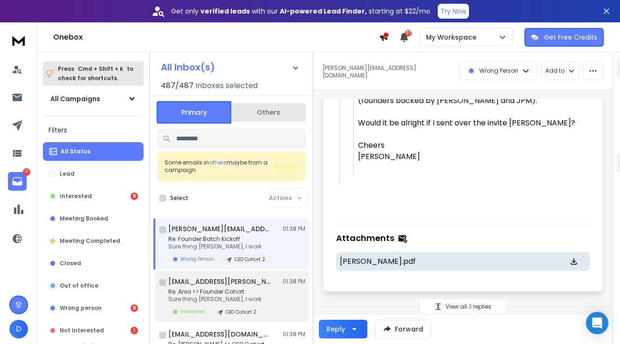
click at [271, 275] on div "[EMAIL_ADDRESS][PERSON_NAME][DOMAIN_NAME] 01:38 PM Re: Ania <> Founder Cohort S…" at bounding box center [232, 296] width 154 height 51
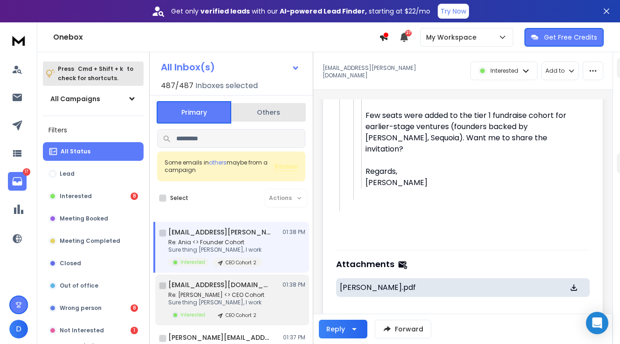
scroll to position [64, 0]
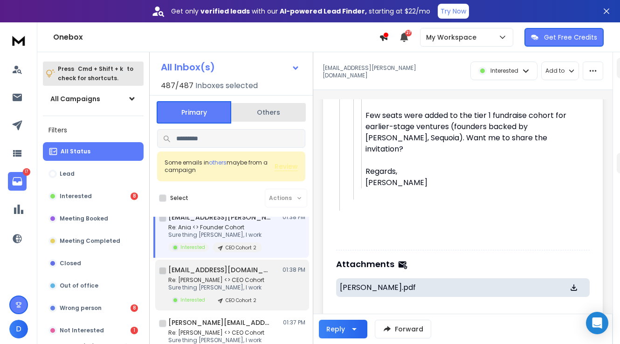
click at [258, 300] on div "CEO Cohort 2" at bounding box center [237, 300] width 49 height 10
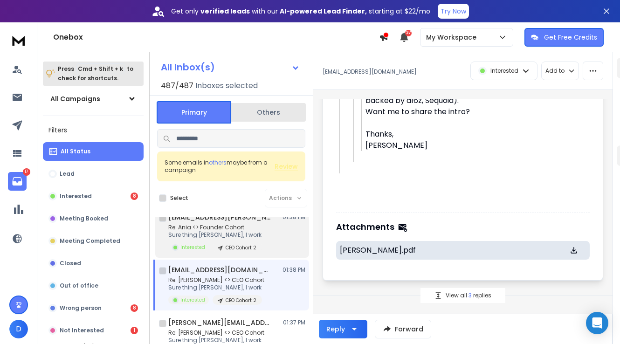
scroll to position [172, 0]
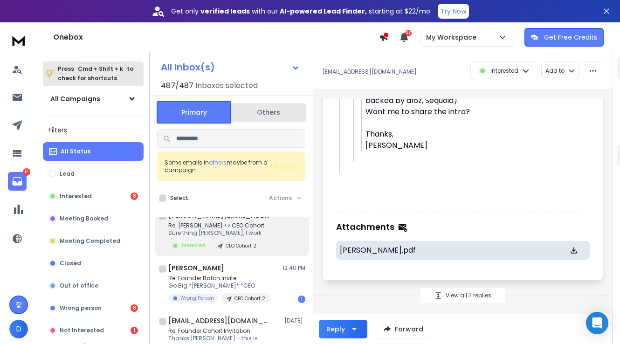
click at [273, 234] on div "Re: [PERSON_NAME] <> CEO Cohort Sure thing [PERSON_NAME], I work Interested CEO…" at bounding box center [236, 236] width 137 height 28
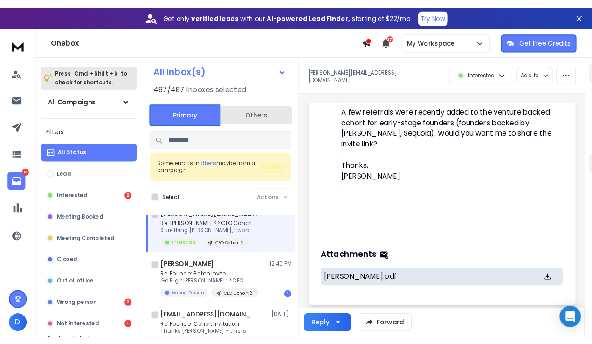
scroll to position [363, 0]
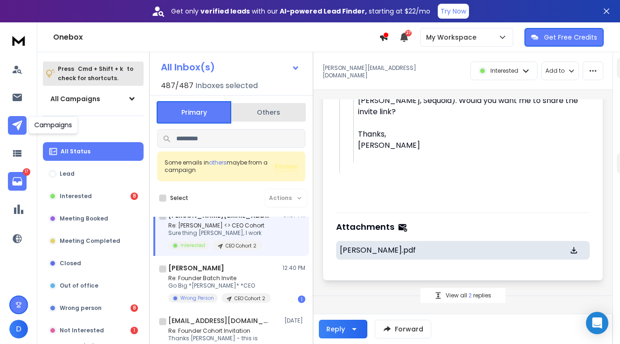
click at [23, 125] on link at bounding box center [17, 125] width 19 height 19
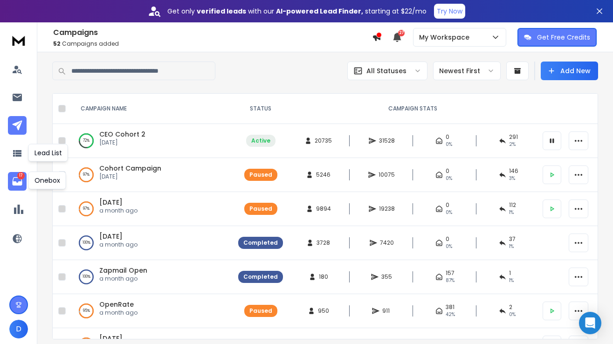
click at [19, 173] on p "17" at bounding box center [20, 175] width 7 height 7
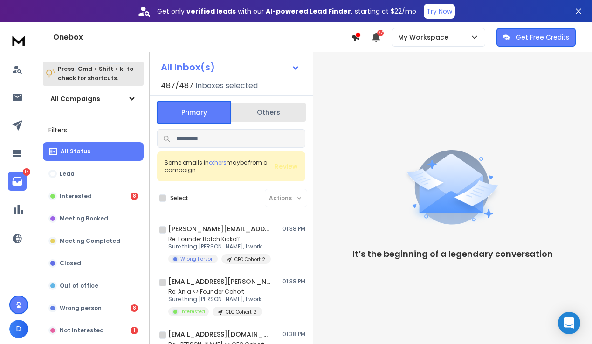
click at [283, 194] on div "Actions" at bounding box center [286, 198] width 42 height 19
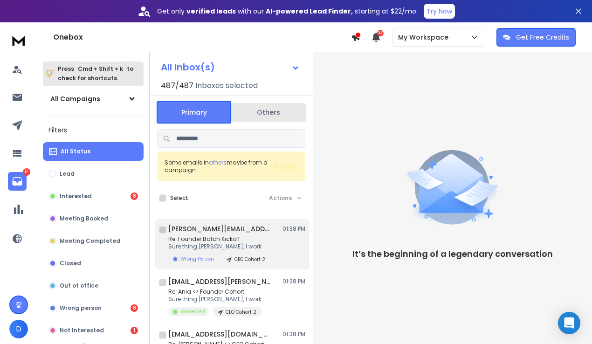
click at [283, 230] on p "01:38 PM" at bounding box center [294, 228] width 23 height 7
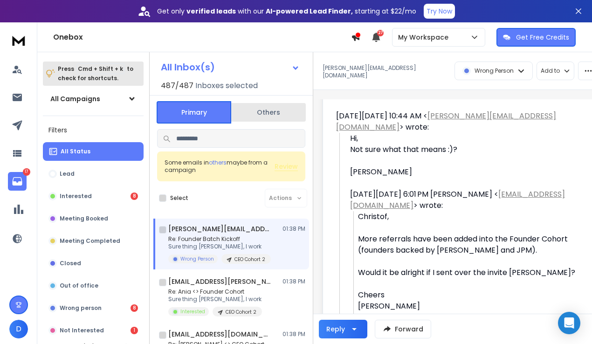
scroll to position [386, 0]
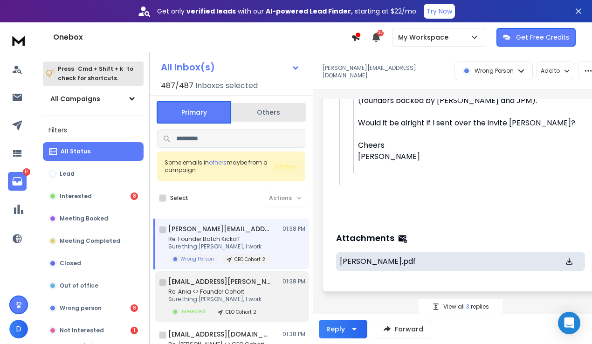
click at [248, 295] on p "Re: Ania <> Founder Cohort" at bounding box center [215, 291] width 94 height 7
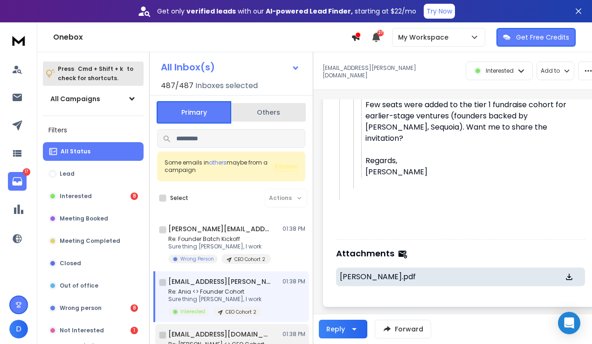
scroll to position [64, 0]
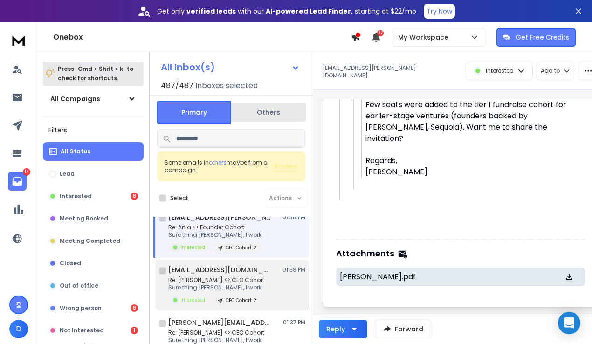
click at [272, 277] on div "Re: [PERSON_NAME] <> CEO Cohort Sure thing [PERSON_NAME], I work Interested CEO…" at bounding box center [236, 291] width 137 height 28
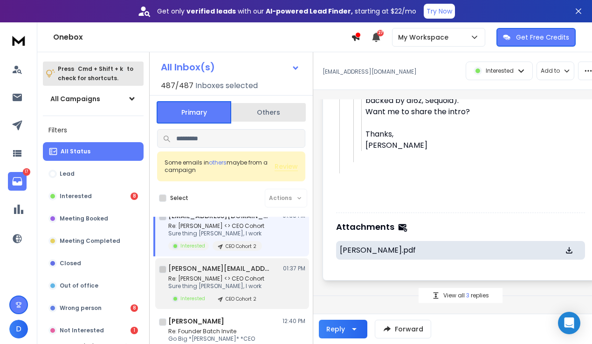
scroll to position [129, 0]
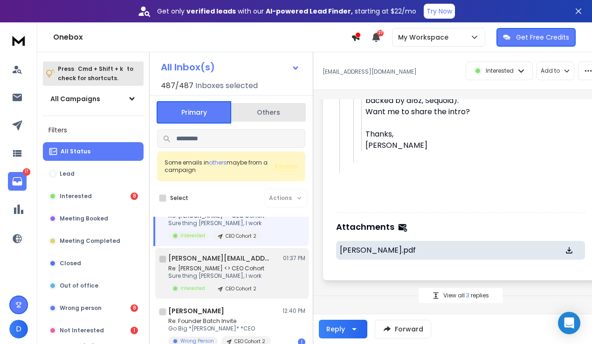
click at [276, 269] on div "Re: [PERSON_NAME] <> CEO Cohort Sure thing [PERSON_NAME], I work Interested CEO…" at bounding box center [236, 279] width 137 height 28
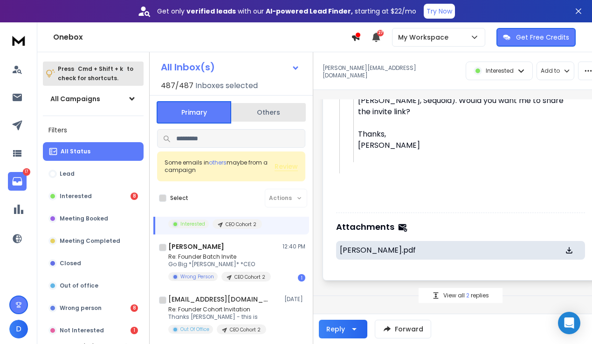
scroll to position [0, 0]
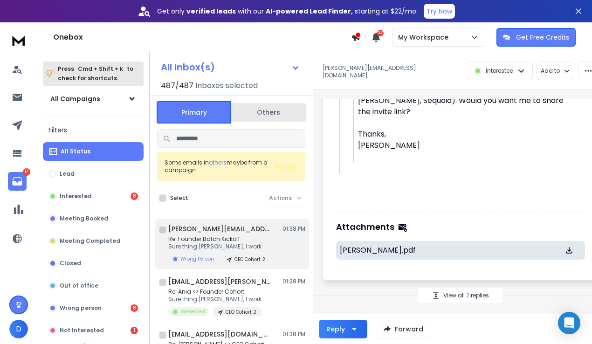
click at [273, 238] on div "Re: Founder Batch Kickoff Sure thing [PERSON_NAME], I work Wrong Person CEO Coh…" at bounding box center [236, 250] width 137 height 28
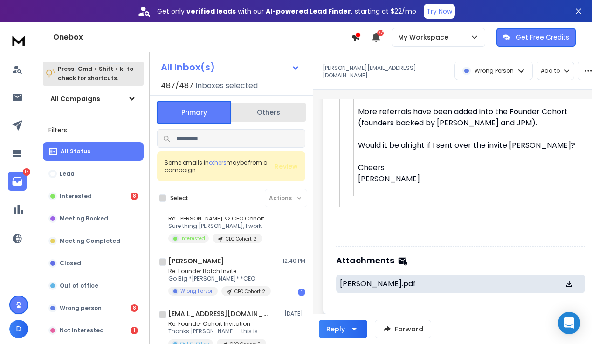
scroll to position [176, 0]
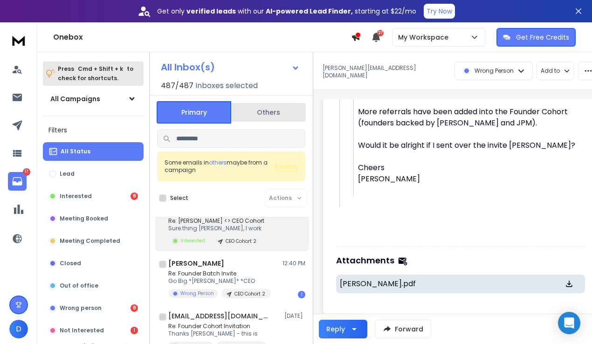
click at [284, 230] on div "Re: [PERSON_NAME] <> CEO Cohort Sure thing [PERSON_NAME], I work Interested CEO…" at bounding box center [236, 231] width 137 height 28
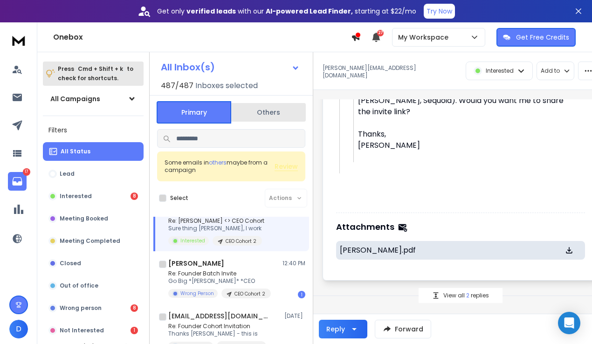
scroll to position [0, 0]
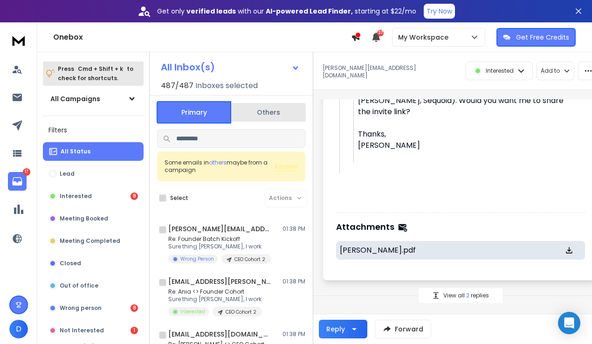
click at [376, 245] on div "[PERSON_NAME].pdf" at bounding box center [445, 250] width 210 height 11
click at [257, 103] on button "Others" at bounding box center [268, 112] width 75 height 21
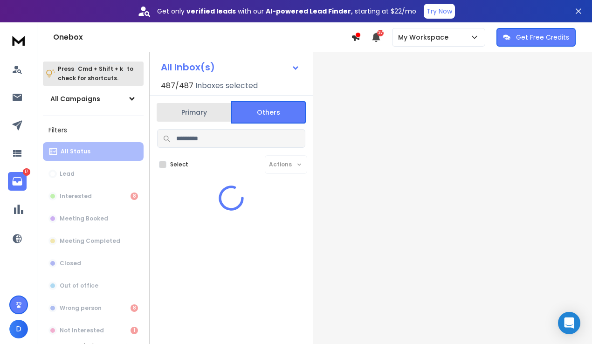
click at [188, 117] on button "Primary" at bounding box center [194, 112] width 75 height 21
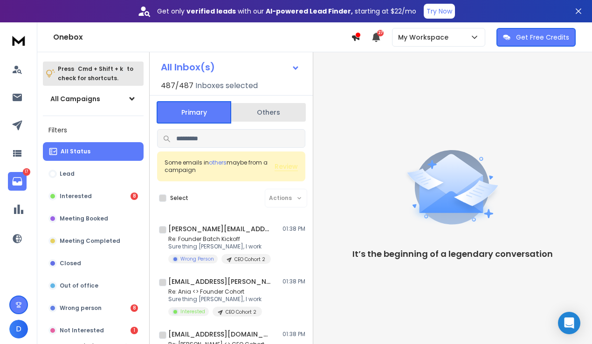
click at [256, 100] on div "All Inbox(s) 487 / 487 Inboxes selected Primary Others Some emails in others ma…" at bounding box center [231, 224] width 163 height 344
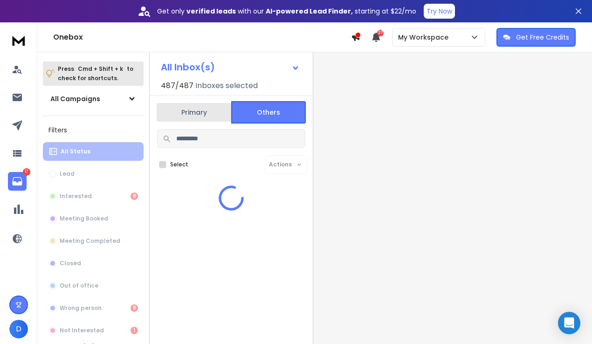
click at [257, 104] on button "Others" at bounding box center [268, 112] width 75 height 22
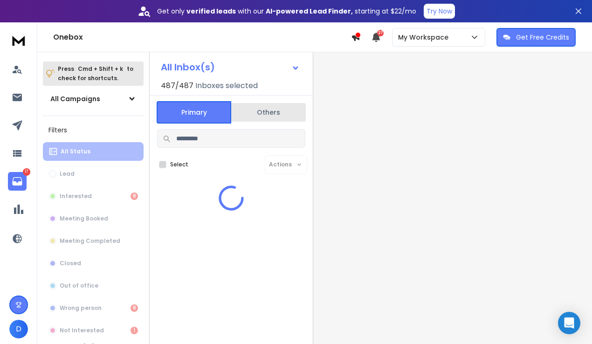
click at [200, 113] on button "Primary" at bounding box center [194, 112] width 75 height 22
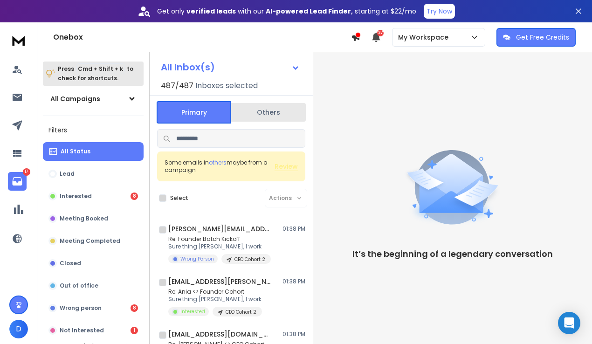
click at [257, 112] on button "Others" at bounding box center [268, 112] width 75 height 21
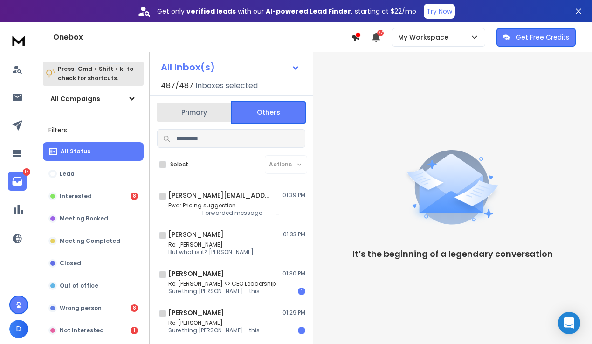
click at [215, 89] on h3 "Inboxes selected" at bounding box center [226, 85] width 63 height 11
click at [213, 98] on div "All Inbox(s) 487 / 487 Inboxes selected Primary Others Select Actions [PERSON_N…" at bounding box center [231, 224] width 163 height 344
click at [211, 108] on button "Primary" at bounding box center [194, 112] width 75 height 21
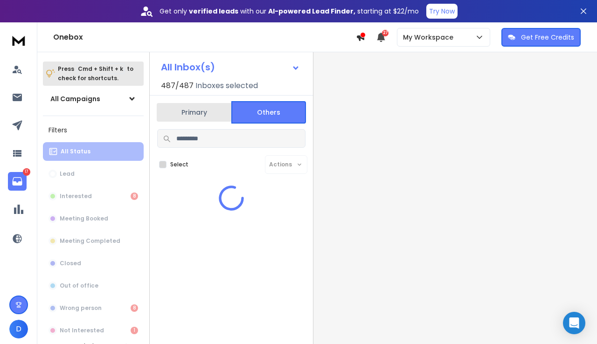
click at [274, 113] on button "Others" at bounding box center [268, 112] width 75 height 22
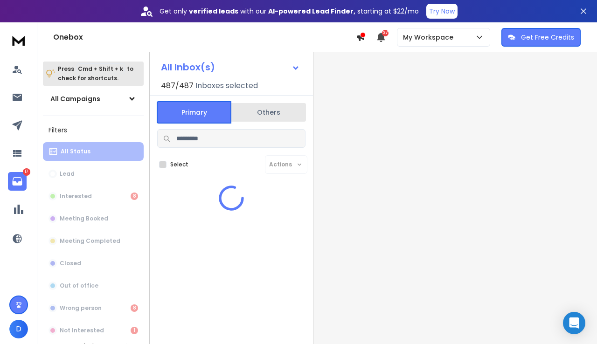
click at [213, 108] on button "Primary" at bounding box center [194, 112] width 75 height 22
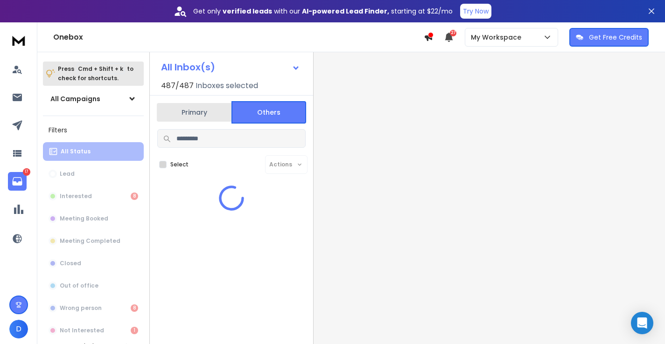
click at [264, 121] on button "Others" at bounding box center [268, 112] width 75 height 22
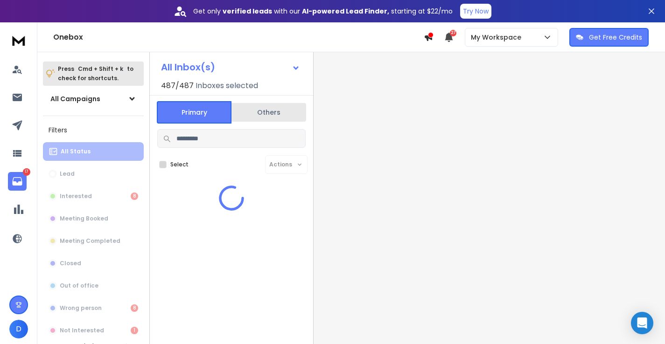
click at [200, 109] on button "Primary" at bounding box center [194, 112] width 75 height 22
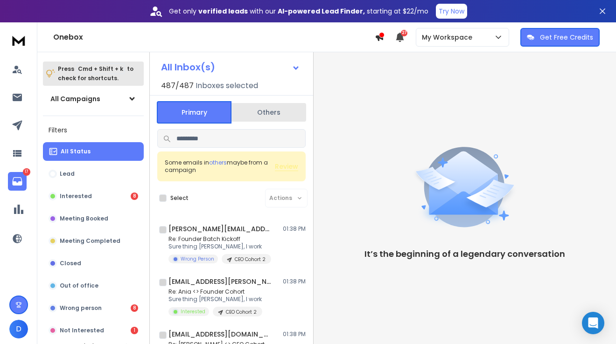
click at [257, 118] on button "Others" at bounding box center [268, 112] width 75 height 21
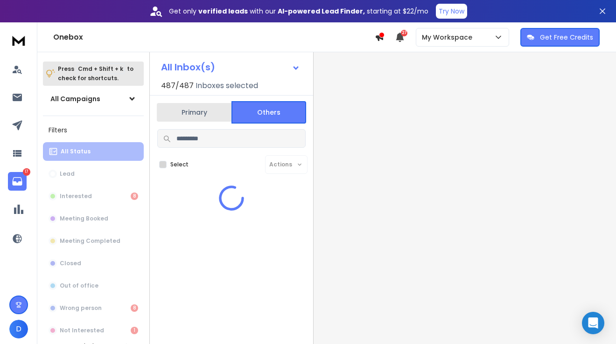
click at [232, 142] on input at bounding box center [231, 138] width 148 height 19
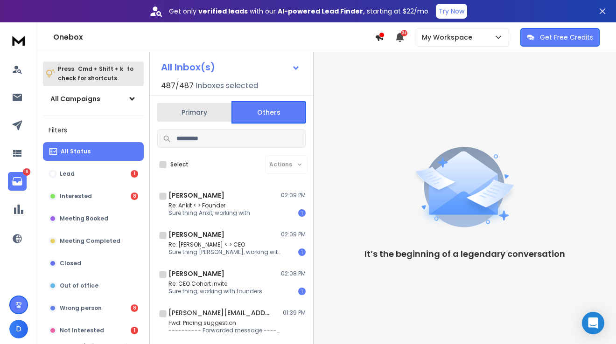
paste input "**********"
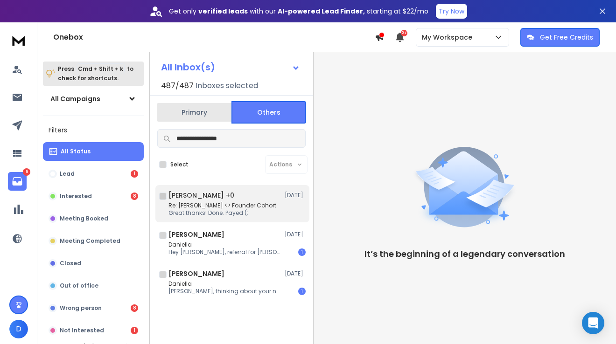
type input "**********"
click at [269, 205] on div "Re: [PERSON_NAME] <> Founder Cohort Great thanks! Done. Payed (:" at bounding box center [236, 209] width 137 height 15
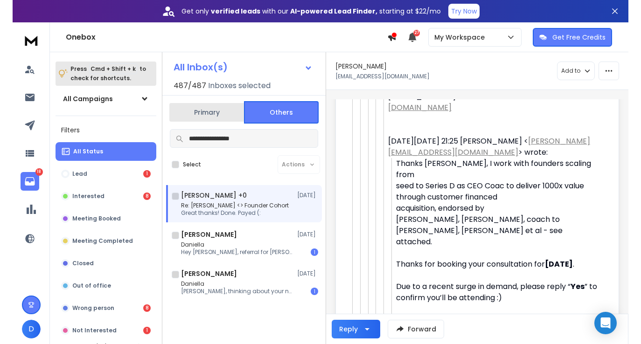
scroll to position [921, 0]
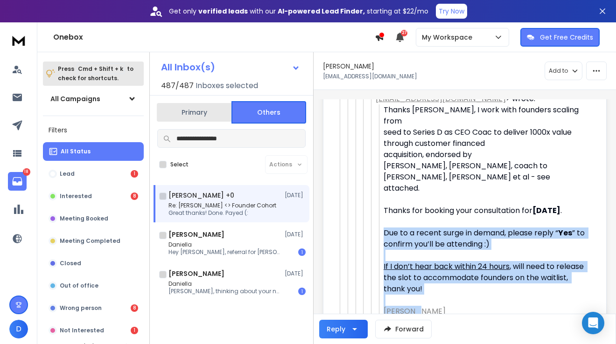
drag, startPoint x: 382, startPoint y: 194, endPoint x: 450, endPoint y: 272, distance: 103.8
click at [450, 272] on blockquote "Thanks [PERSON_NAME], I work with founders scaling from seed to Series D as CEO…" at bounding box center [482, 333] width 207 height 459
click at [446, 228] on div "Due to a recent surge in demand, please reply “ Yes ” to confirm you’ll be atte…" at bounding box center [484, 239] width 202 height 22
drag, startPoint x: 384, startPoint y: 175, endPoint x: 422, endPoint y: 275, distance: 107.3
click at [422, 275] on div "Thanks [PERSON_NAME], I work with founders scaling from seed to Series D as CEO…" at bounding box center [484, 210] width 202 height 213
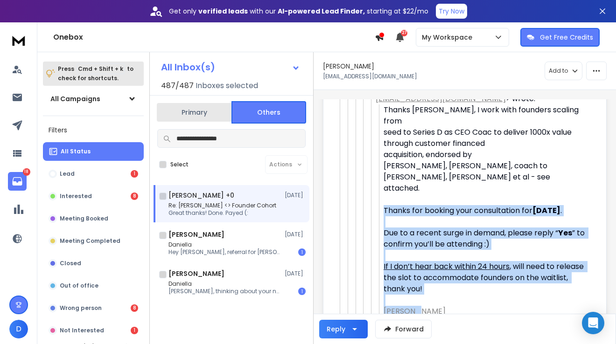
copy div "Thanks for booking your consultation for [DATE] . Due to a recent surge in dema…"
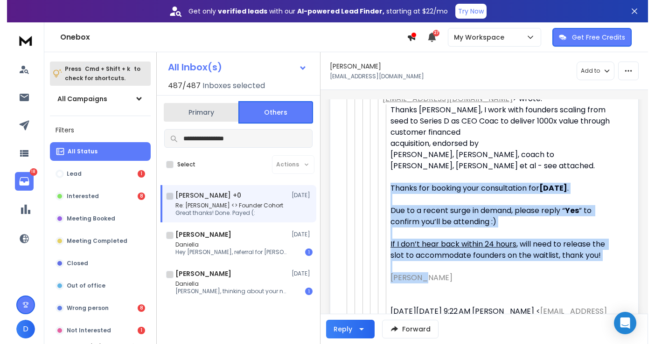
scroll to position [910, 0]
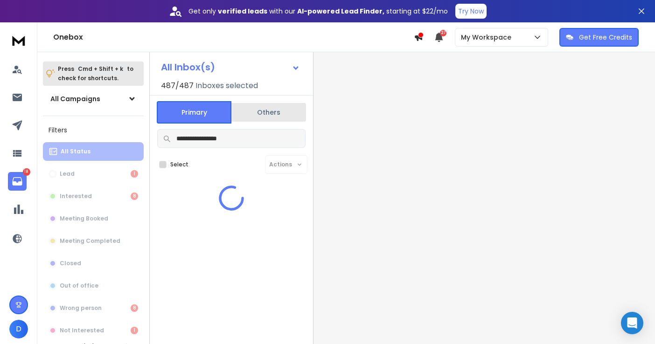
click at [207, 118] on button "Primary" at bounding box center [194, 112] width 75 height 22
click at [268, 136] on input "**********" at bounding box center [231, 138] width 148 height 19
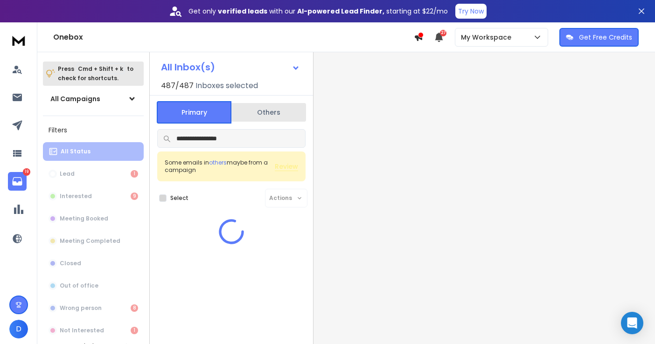
click at [268, 136] on input "**********" at bounding box center [231, 138] width 148 height 19
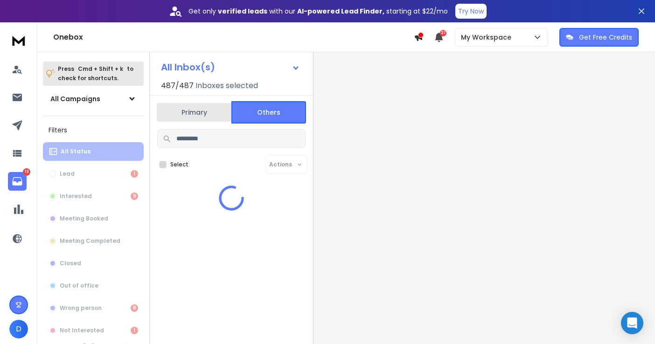
click at [260, 113] on button "Others" at bounding box center [268, 112] width 75 height 22
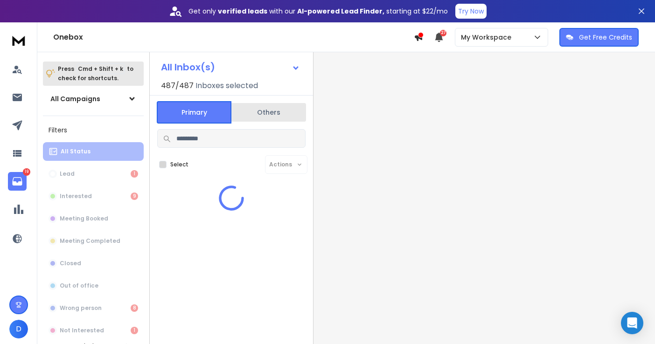
click at [188, 110] on button "Primary" at bounding box center [194, 112] width 75 height 22
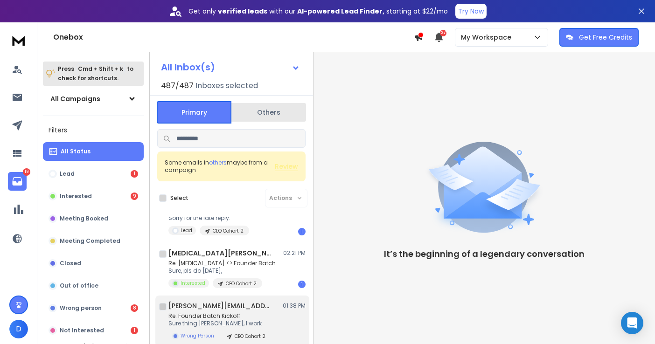
scroll to position [32, 0]
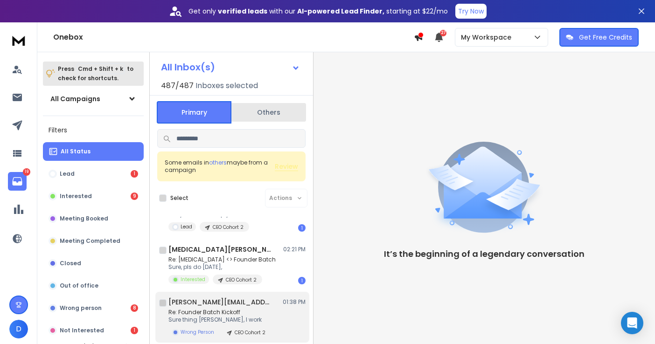
click at [283, 299] on p "01:38 PM" at bounding box center [294, 302] width 23 height 7
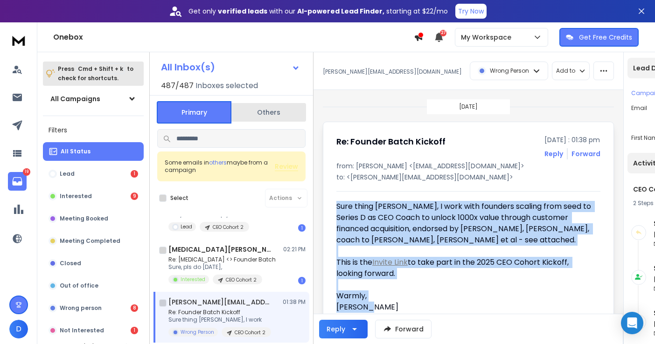
drag, startPoint x: 343, startPoint y: 245, endPoint x: 332, endPoint y: 206, distance: 40.2
copy div "Sure thing [PERSON_NAME], I work with founders scaling from seed to Series D as…"
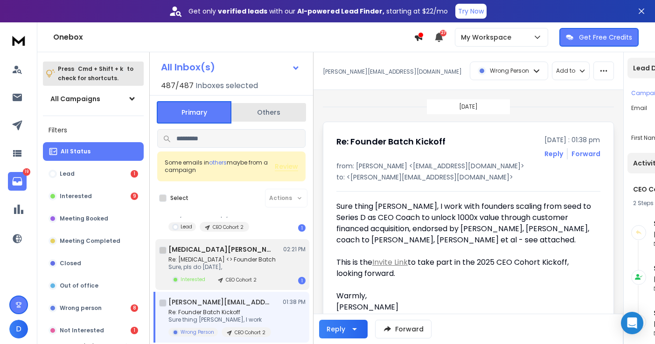
click at [259, 254] on div "[MEDICAL_DATA][PERSON_NAME] 02:21 PM" at bounding box center [236, 249] width 137 height 9
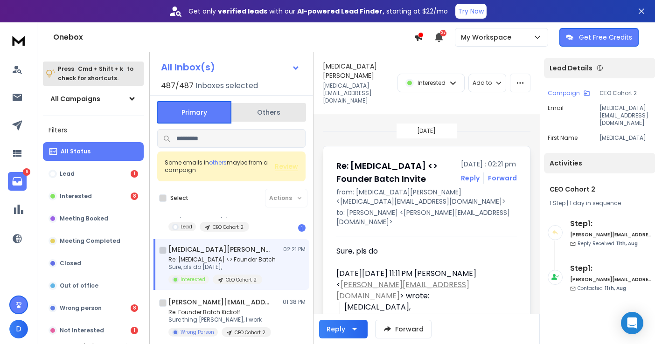
click at [341, 337] on button "Reply" at bounding box center [343, 329] width 49 height 19
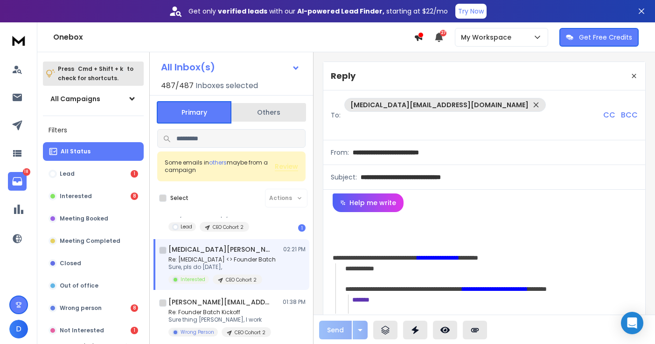
click at [339, 222] on div at bounding box center [484, 227] width 303 height 10
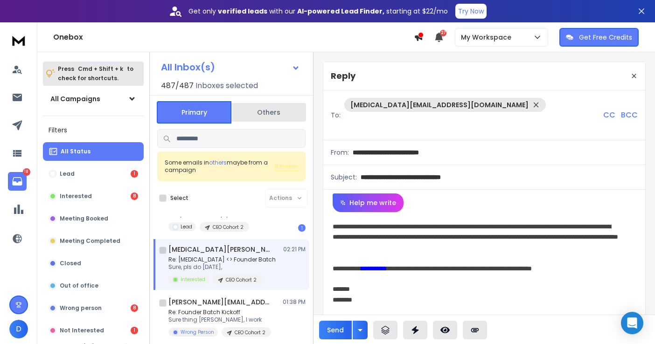
click at [362, 222] on div "**********" at bounding box center [477, 237] width 289 height 31
click at [372, 222] on div "**********" at bounding box center [477, 237] width 289 height 31
click at [373, 222] on div "**********" at bounding box center [477, 237] width 289 height 31
click at [475, 325] on button at bounding box center [475, 330] width 24 height 19
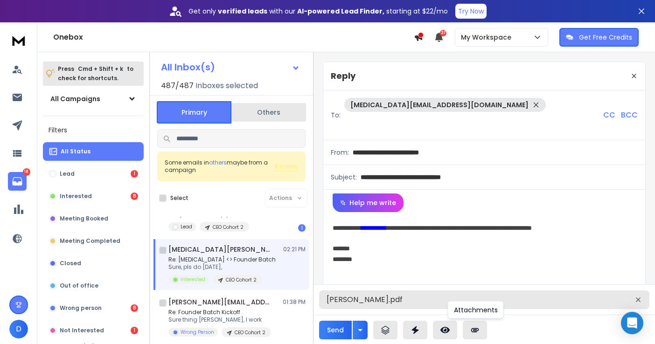
scroll to position [0, 0]
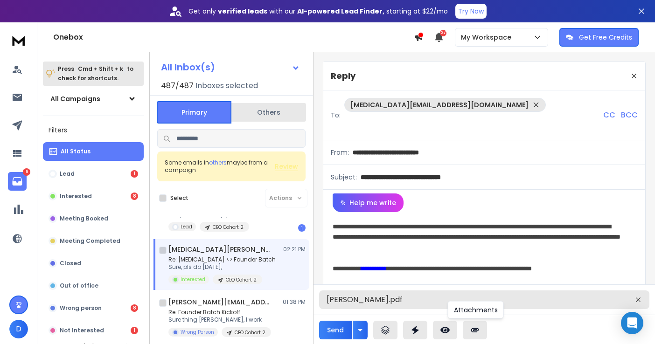
click at [339, 330] on button "Send" at bounding box center [335, 330] width 33 height 19
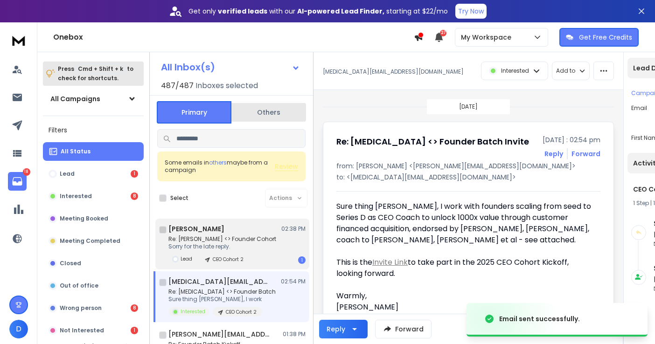
click at [284, 240] on div "Re: [PERSON_NAME] <> Founder Cohort Sorry for the late reply. Lead CEO Cohort 2…" at bounding box center [236, 250] width 137 height 28
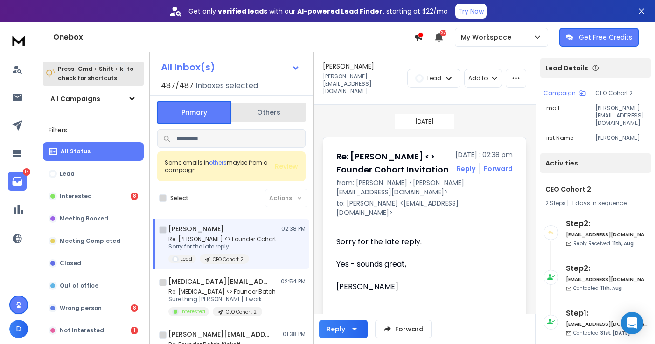
click at [336, 327] on div "Reply" at bounding box center [336, 329] width 19 height 9
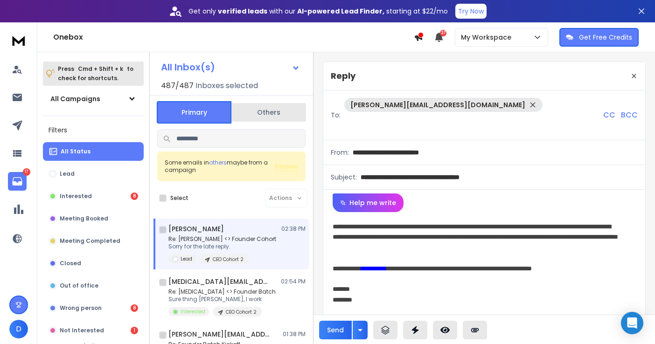
click at [371, 222] on div "**********" at bounding box center [477, 237] width 289 height 31
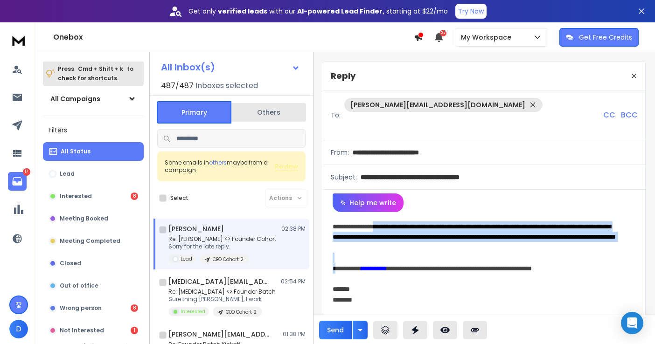
drag, startPoint x: 335, startPoint y: 251, endPoint x: 381, endPoint y: 211, distance: 61.1
click at [381, 222] on div "**********" at bounding box center [484, 264] width 303 height 84
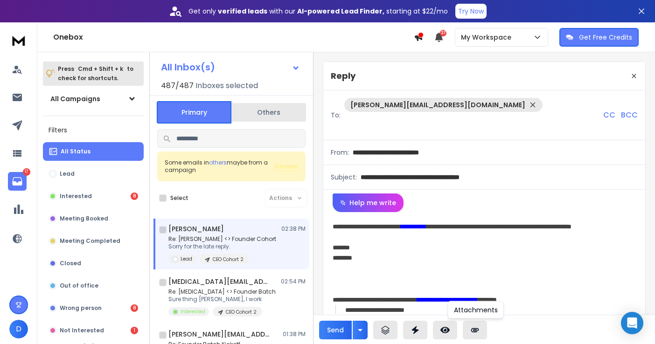
click at [473, 330] on icon at bounding box center [474, 330] width 9 height 9
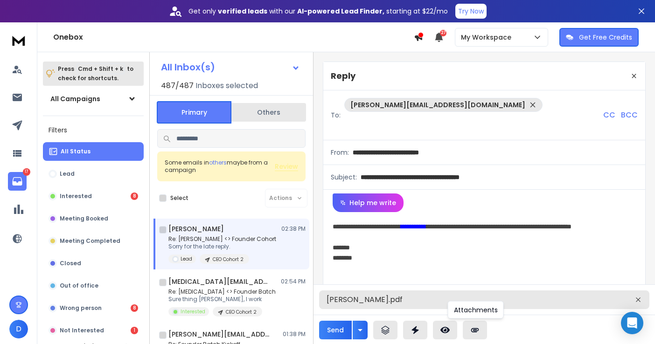
click at [343, 325] on button "Send" at bounding box center [335, 330] width 33 height 19
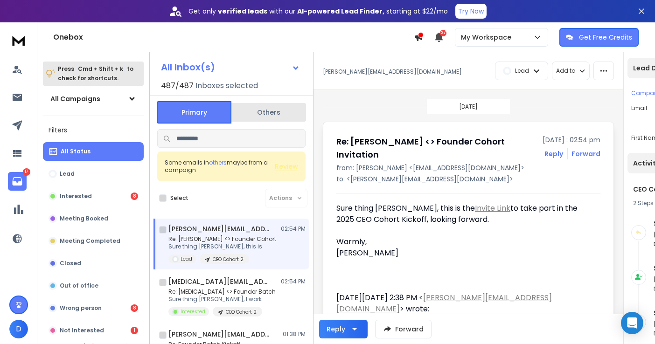
drag, startPoint x: 453, startPoint y: 216, endPoint x: 395, endPoint y: 204, distance: 59.7
click at [395, 204] on div "Sure thing [PERSON_NAME], this is the Invite Link to take part in the 2025 CEO …" at bounding box center [464, 214] width 257 height 22
copy div "this is the Invite Link to take part in the 2025 CEO Cohort Kickoff, looking fo…"
click at [475, 207] on link "Invite Link" at bounding box center [492, 208] width 35 height 11
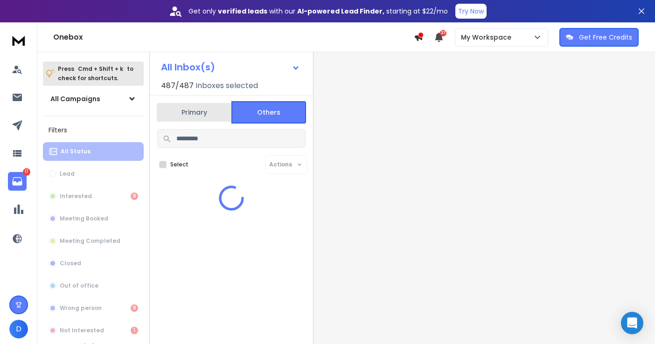
click at [264, 108] on button "Others" at bounding box center [268, 112] width 75 height 22
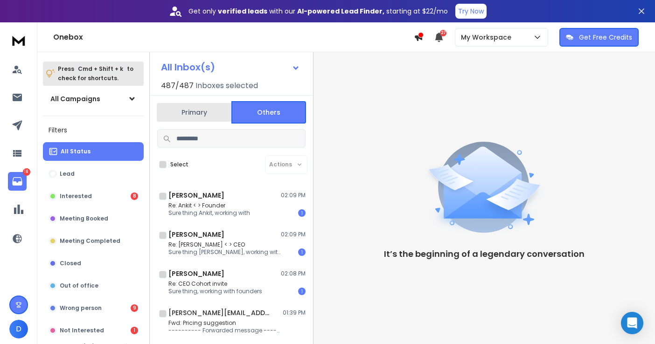
click at [202, 115] on button "Primary" at bounding box center [194, 112] width 75 height 21
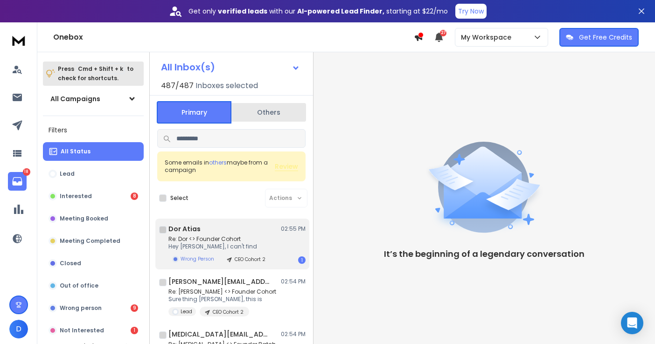
click at [268, 237] on p "Re: Dor <> Founder Cohort" at bounding box center [219, 239] width 103 height 7
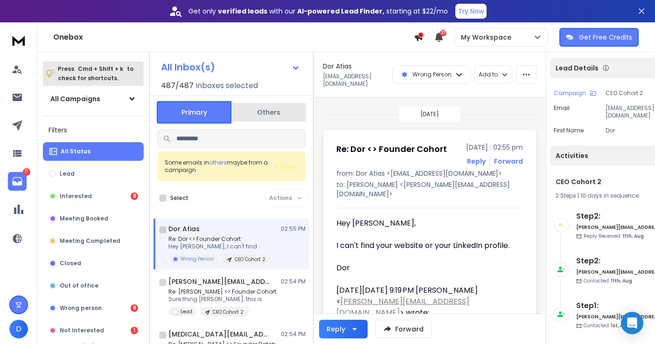
click at [415, 169] on p "from: Dor Atias <[EMAIL_ADDRESS][DOMAIN_NAME]>" at bounding box center [429, 173] width 187 height 9
copy p "cycode"
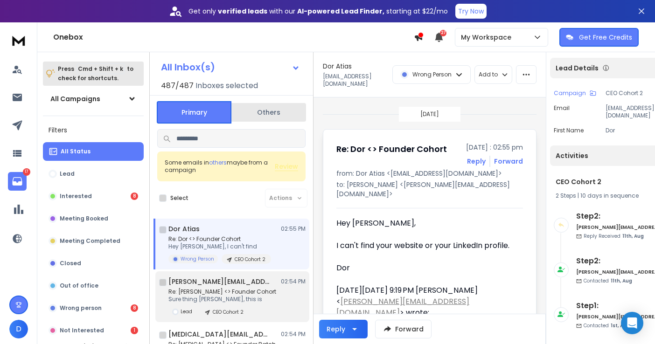
click at [272, 287] on div "[PERSON_NAME][EMAIL_ADDRESS][DOMAIN_NAME] 02:54 PM Re: [PERSON_NAME] <> Founder…" at bounding box center [236, 297] width 137 height 40
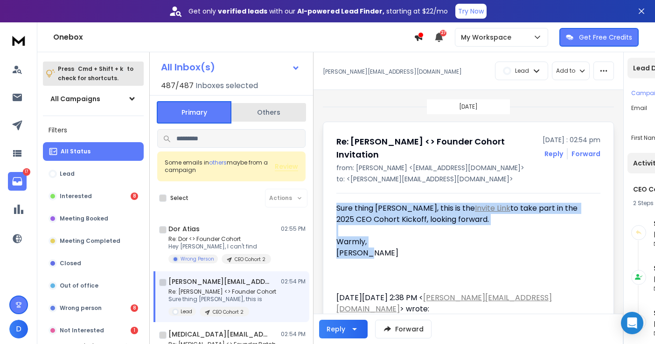
drag, startPoint x: 352, startPoint y: 223, endPoint x: 327, endPoint y: 197, distance: 36.0
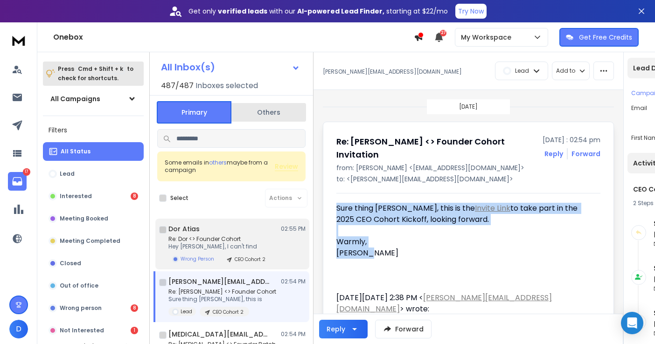
copy div "Sure thing [PERSON_NAME], this is the Invite Link to take part in the 2025 CEO …"
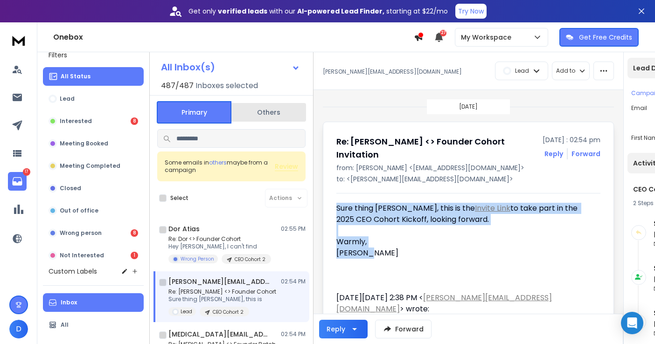
scroll to position [199, 0]
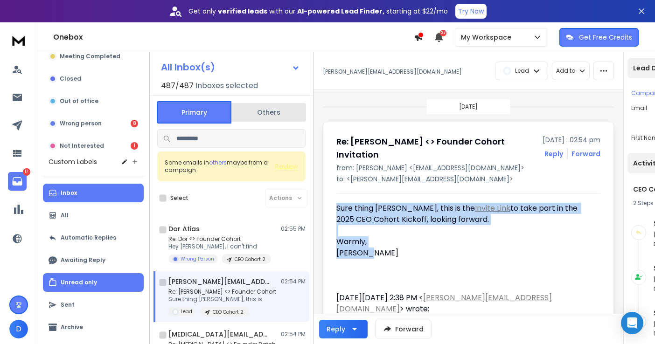
click at [86, 279] on p "Unread only" at bounding box center [79, 282] width 36 height 7
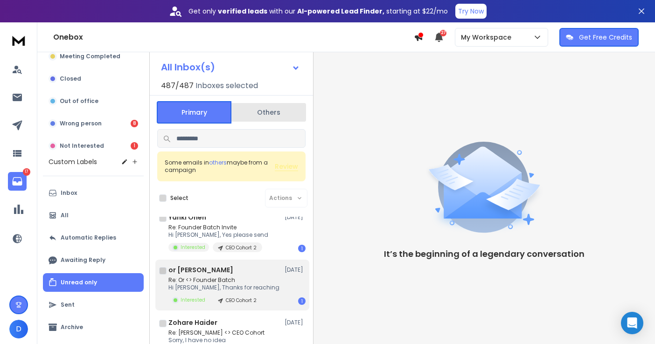
scroll to position [740, 0]
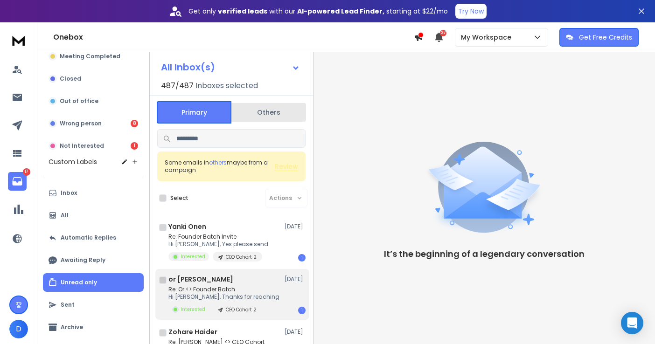
click at [248, 281] on div "or [PERSON_NAME] [DATE]" at bounding box center [236, 279] width 137 height 9
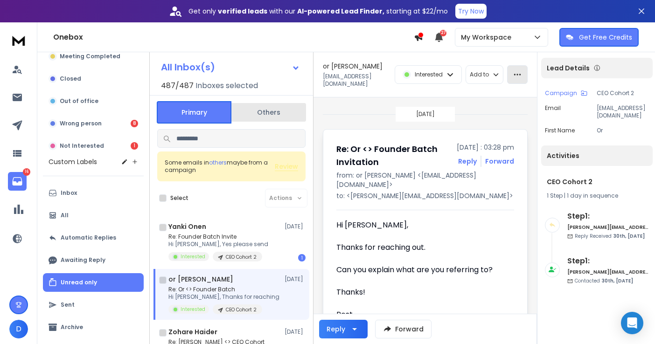
click at [528, 71] on button "button" at bounding box center [517, 74] width 21 height 19
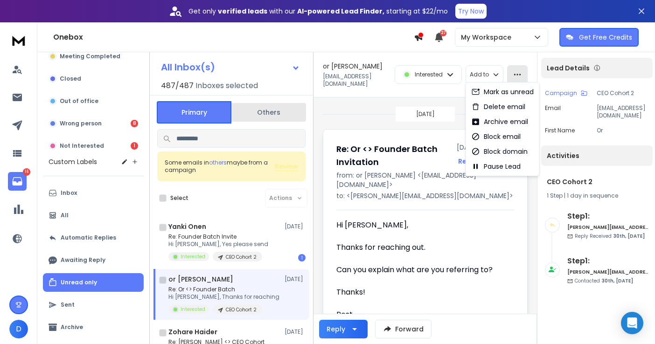
scroll to position [192, 0]
click at [536, 89] on div "Mark as unread" at bounding box center [503, 91] width 70 height 15
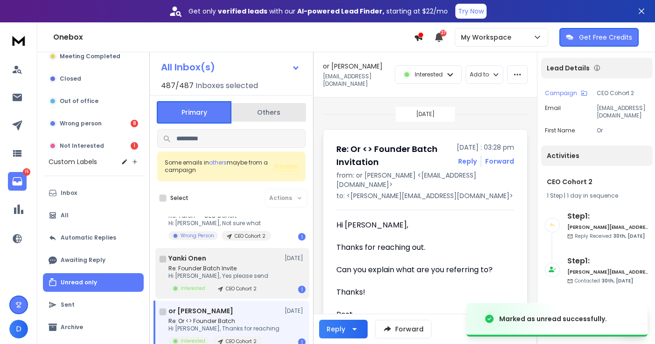
scroll to position [708, 0]
click at [252, 273] on p "Hi [PERSON_NAME], Yes please send" at bounding box center [218, 276] width 100 height 7
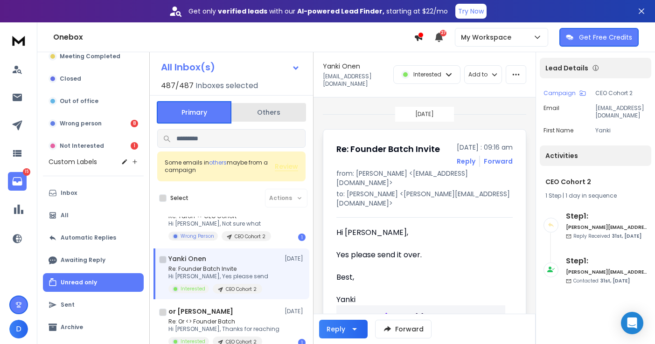
click at [330, 326] on div "Reply" at bounding box center [336, 329] width 19 height 9
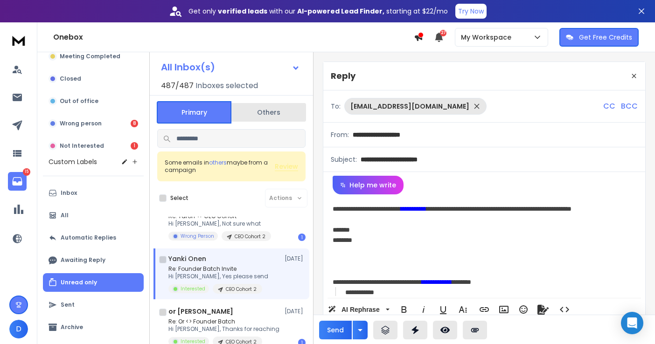
click at [373, 211] on div "**********" at bounding box center [477, 209] width 289 height 10
click at [476, 333] on icon at bounding box center [474, 330] width 9 height 9
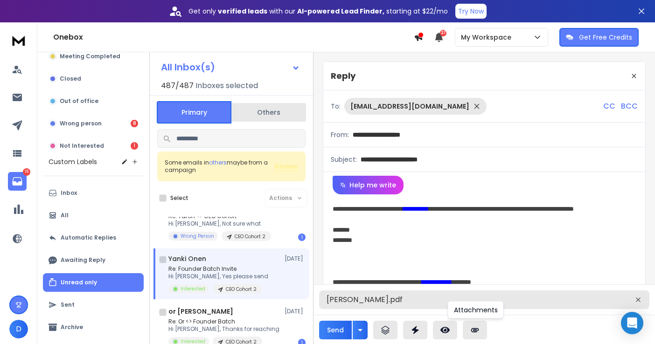
click at [372, 264] on div at bounding box center [484, 261] width 303 height 10
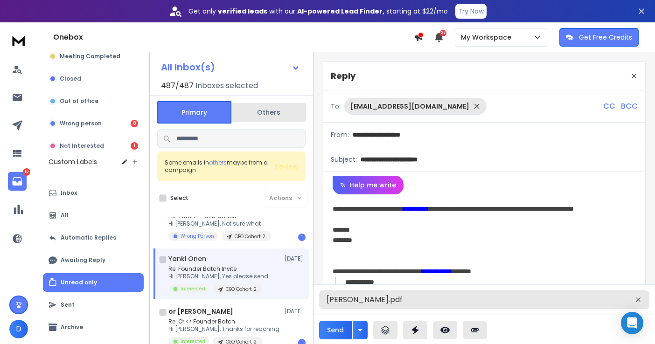
click at [335, 330] on button "Send" at bounding box center [335, 330] width 33 height 19
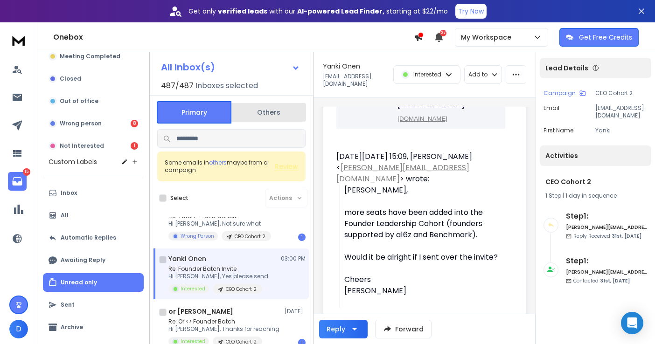
scroll to position [290, 0]
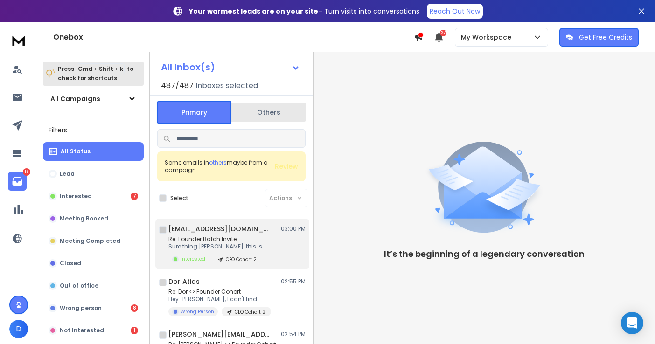
click at [252, 237] on p "Re: Founder Batch Invite" at bounding box center [215, 239] width 94 height 7
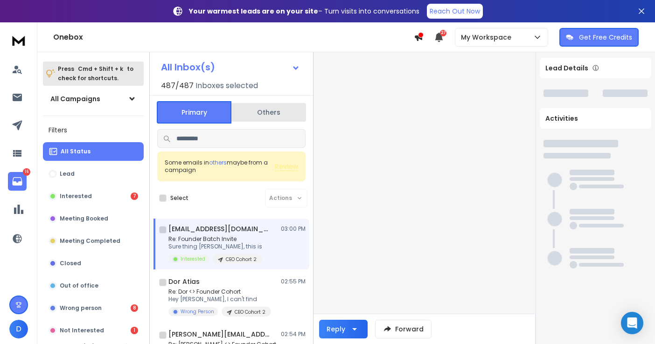
scroll to position [192, 0]
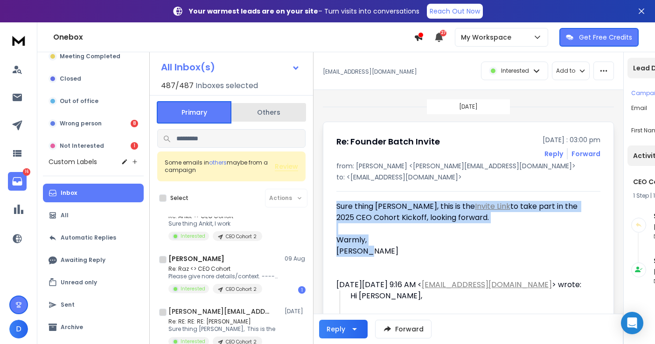
drag, startPoint x: 386, startPoint y: 250, endPoint x: 326, endPoint y: 196, distance: 80.6
copy div "Sure thing Yanki, this is the Invite Link to take part in the 2025 CEO Cohort K…"
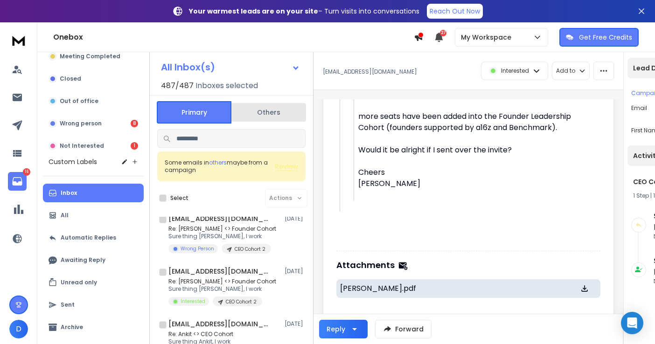
scroll to position [411, 0]
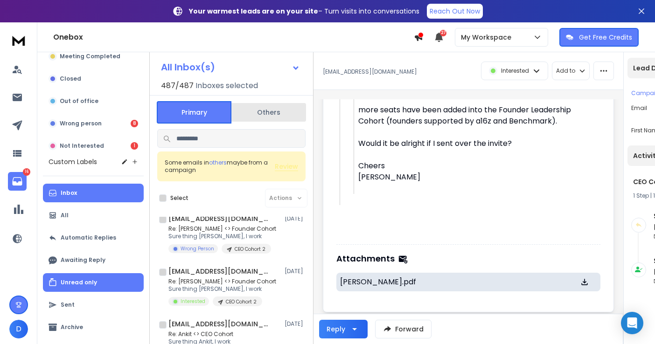
click at [93, 280] on div "Unread only" at bounding box center [73, 282] width 49 height 11
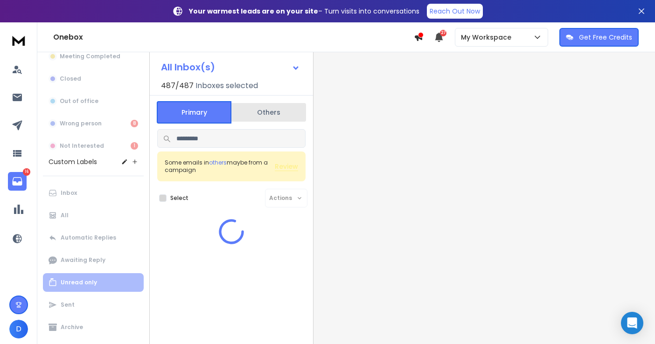
scroll to position [0, 0]
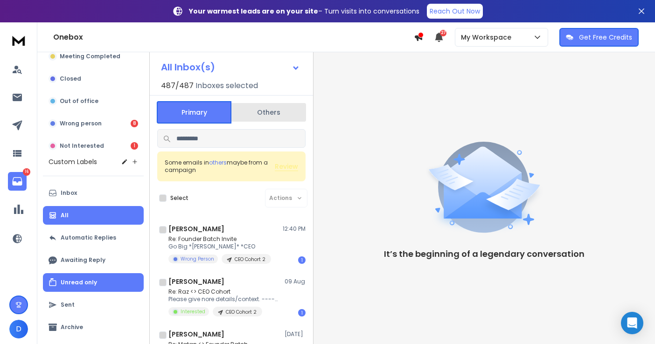
click at [75, 212] on button "All" at bounding box center [93, 215] width 101 height 19
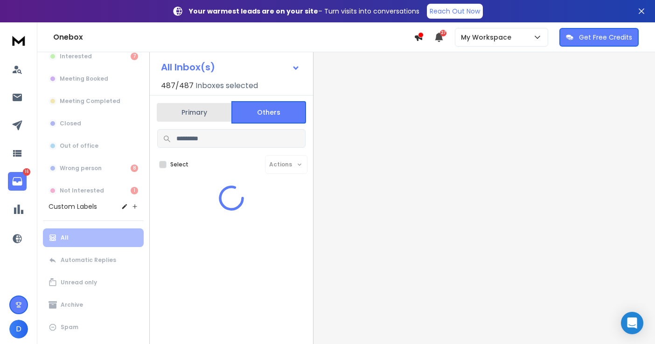
click at [266, 111] on button "Others" at bounding box center [268, 112] width 75 height 22
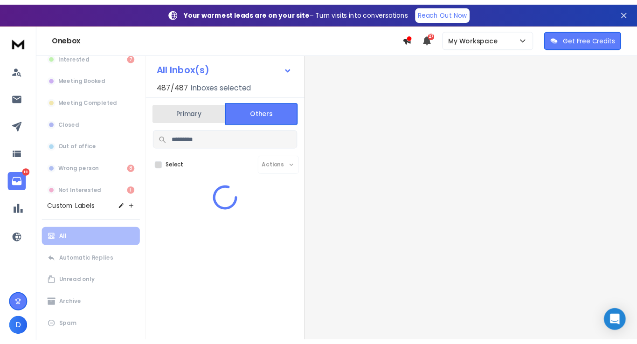
scroll to position [147, 0]
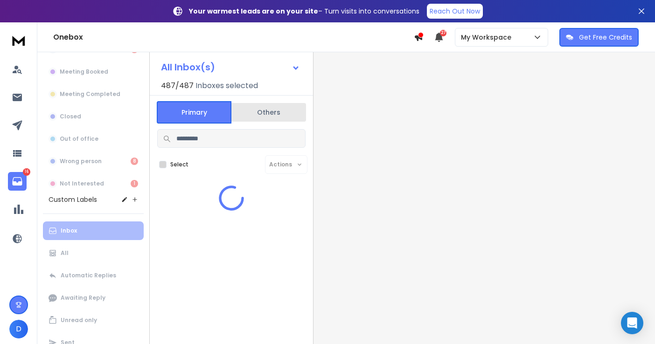
click at [204, 114] on button "Primary" at bounding box center [194, 112] width 75 height 22
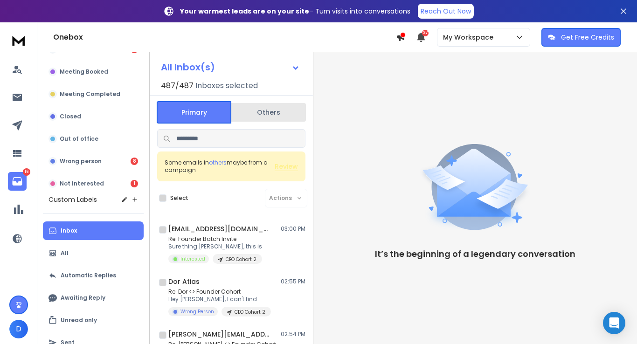
click at [261, 133] on input at bounding box center [231, 138] width 148 height 19
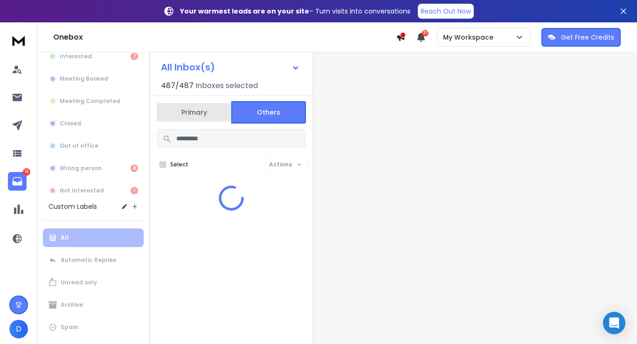
click at [264, 116] on button "Others" at bounding box center [268, 112] width 75 height 22
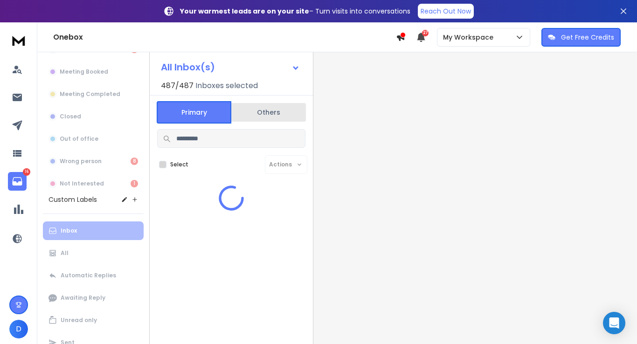
click at [190, 118] on button "Primary" at bounding box center [194, 112] width 75 height 22
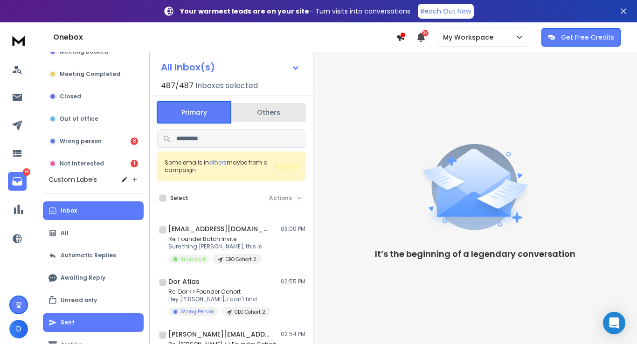
scroll to position [168, 0]
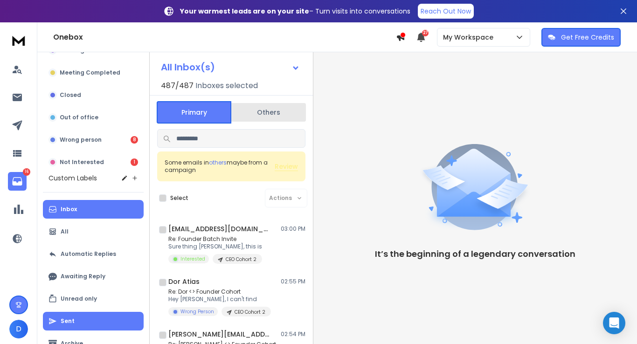
click at [78, 322] on button "Sent" at bounding box center [93, 321] width 101 height 19
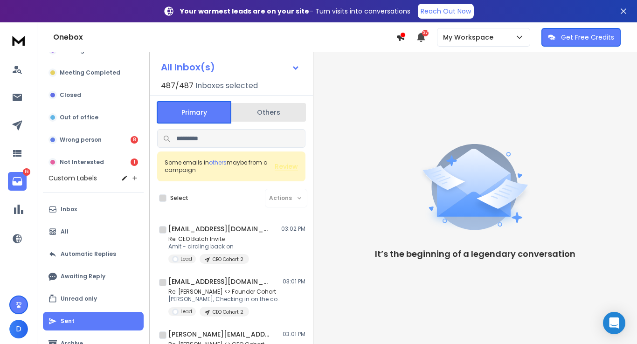
click at [90, 321] on button "Sent" at bounding box center [93, 321] width 101 height 19
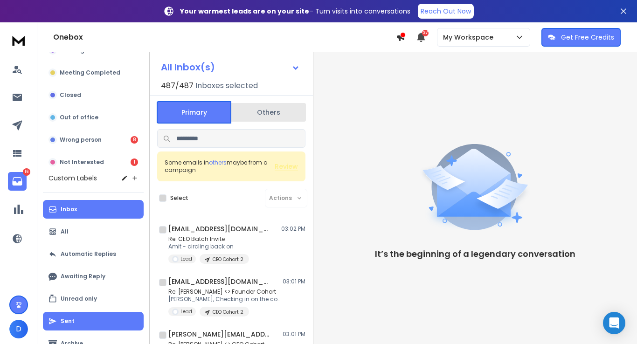
click at [67, 213] on p "Inbox" at bounding box center [69, 209] width 16 height 7
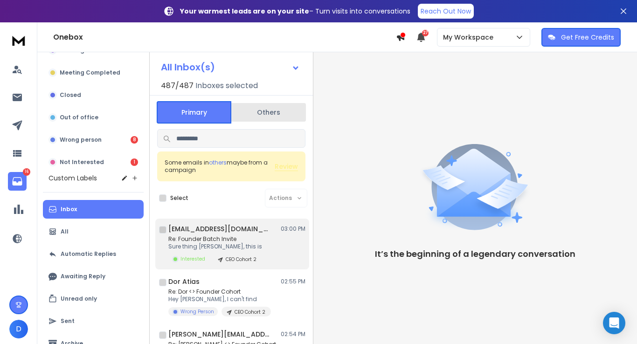
drag, startPoint x: 140, startPoint y: 223, endPoint x: 239, endPoint y: 231, distance: 99.6
click at [244, 228] on div "yanki@wamo.io 03:00 PM" at bounding box center [236, 228] width 137 height 9
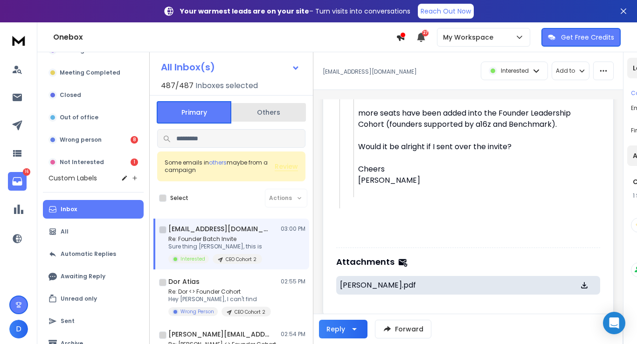
scroll to position [454, 0]
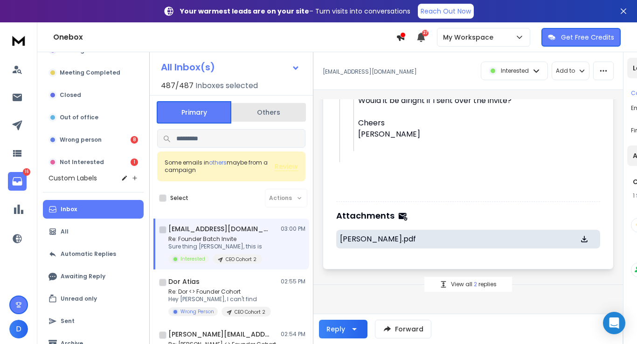
click at [373, 242] on div "[PERSON_NAME].pdf" at bounding box center [445, 239] width 210 height 11
click at [581, 241] on icon at bounding box center [584, 239] width 9 height 9
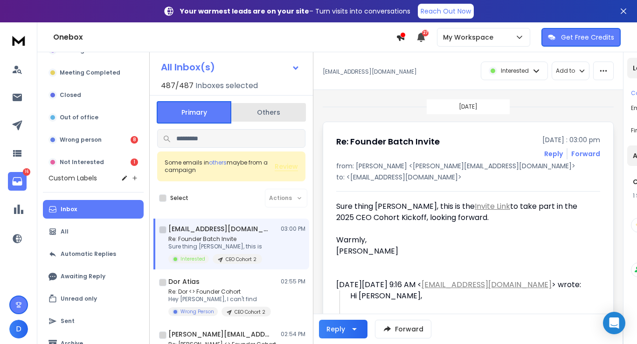
click at [475, 206] on link "Invite Link" at bounding box center [492, 206] width 35 height 11
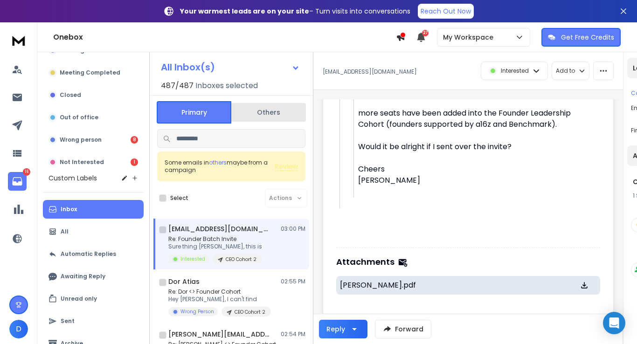
click at [372, 288] on div "[PERSON_NAME].pdf" at bounding box center [445, 285] width 210 height 11
